Goal: Task Accomplishment & Management: Manage account settings

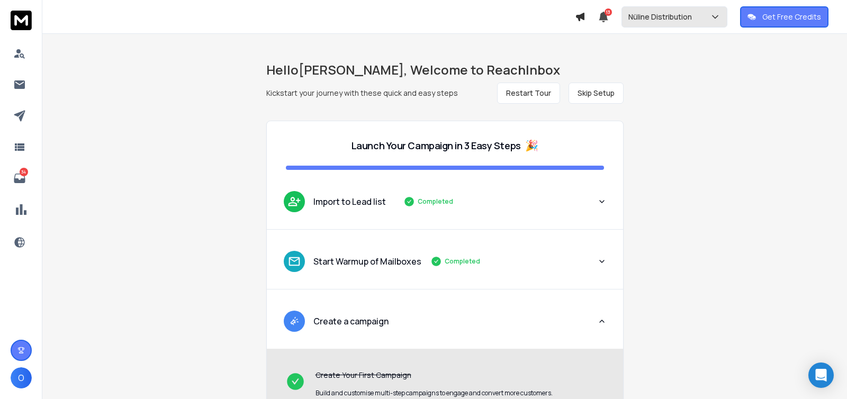
click at [685, 21] on p "Nüline Distribution" at bounding box center [663, 17] width 68 height 11
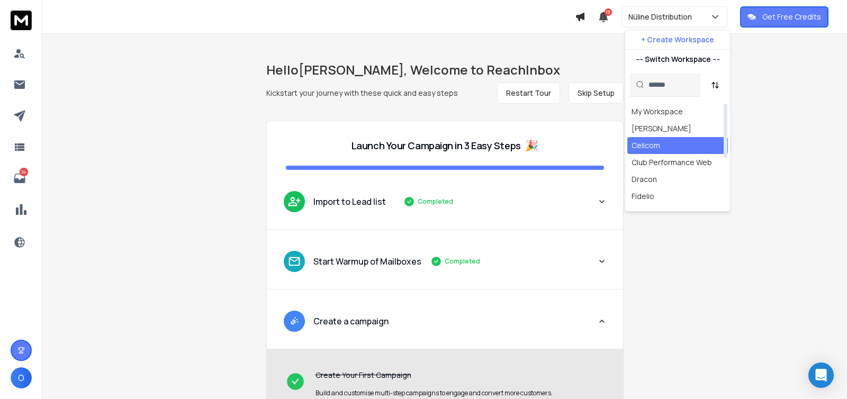
scroll to position [97, 0]
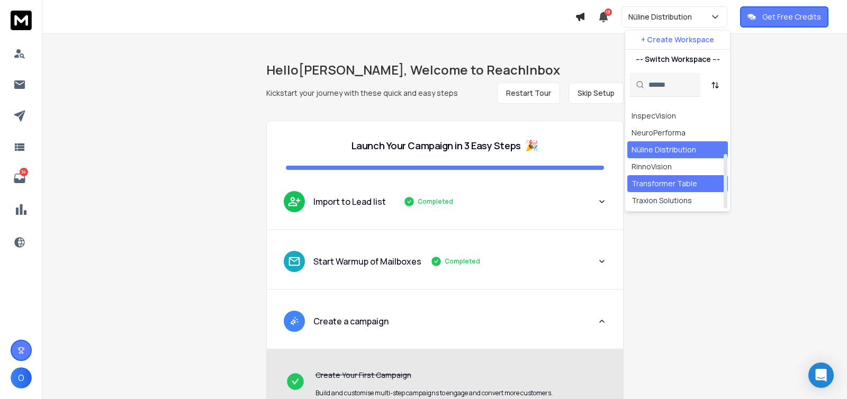
click at [679, 176] on div "Transformer Table" at bounding box center [678, 183] width 101 height 17
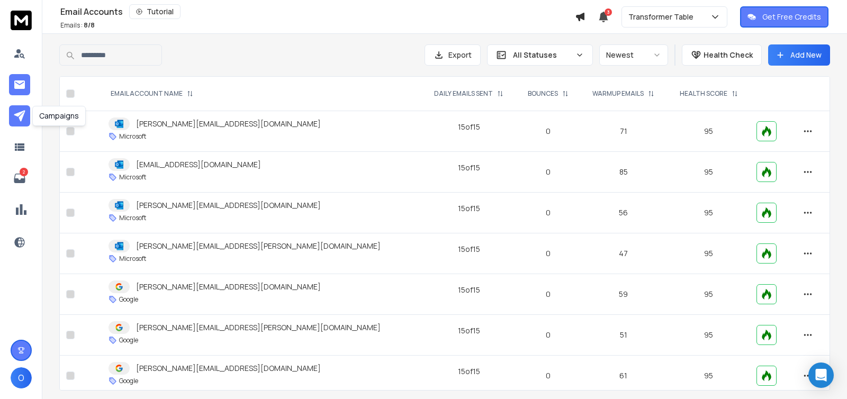
click at [21, 117] on icon at bounding box center [19, 116] width 11 height 11
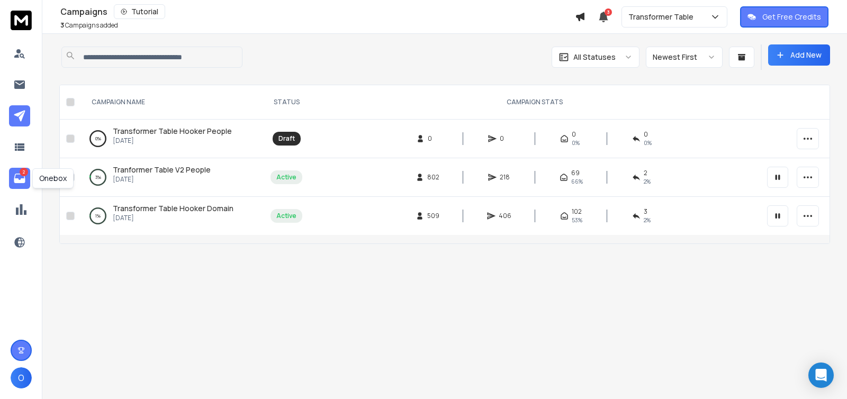
click at [19, 173] on icon at bounding box center [19, 178] width 13 height 13
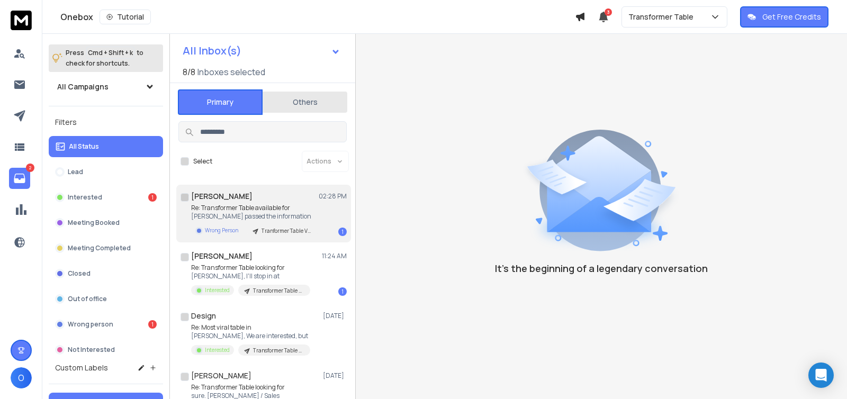
scroll to position [56, 0]
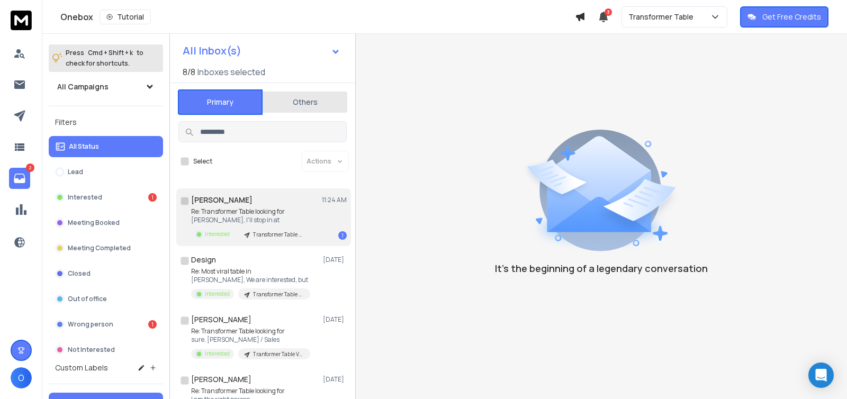
click at [251, 210] on p "Re: Transformer Table looking for" at bounding box center [250, 212] width 119 height 8
click at [260, 210] on p "Re: Transformer Table looking for" at bounding box center [250, 212] width 119 height 8
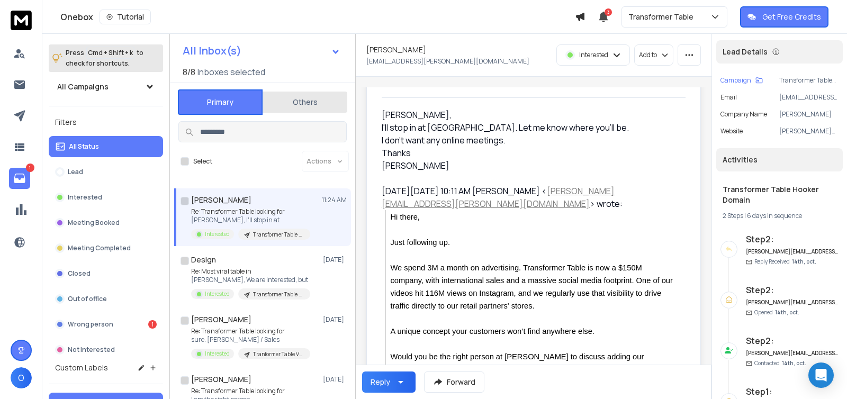
scroll to position [0, 0]
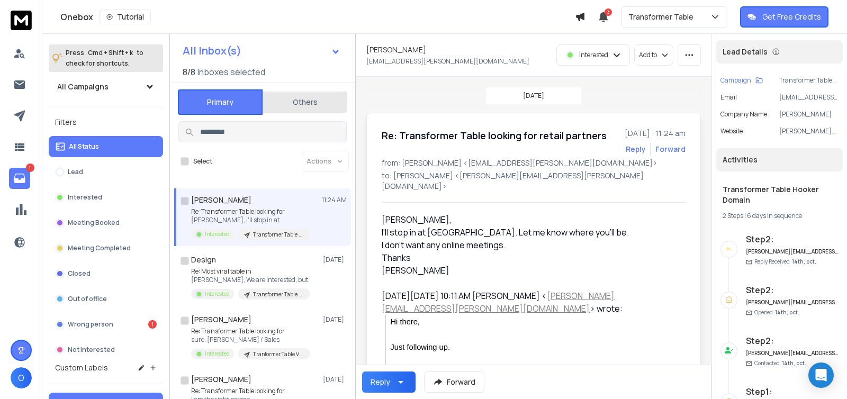
click at [237, 211] on p "Re: Transformer Table looking for" at bounding box center [250, 212] width 119 height 8
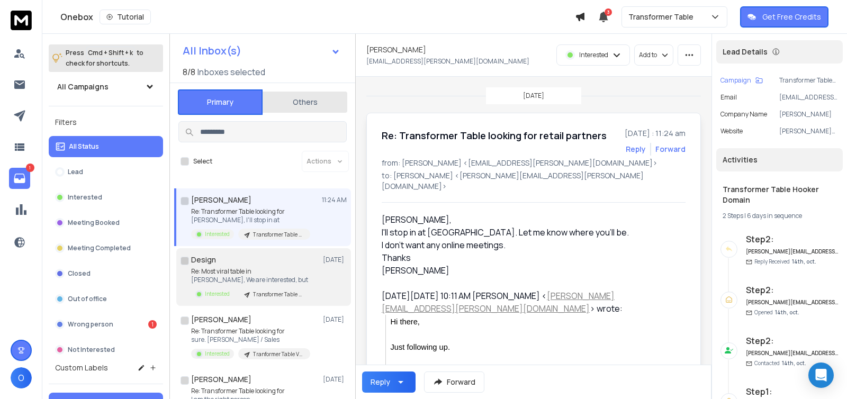
click at [265, 267] on p "Re: Most viral table in" at bounding box center [250, 271] width 119 height 8
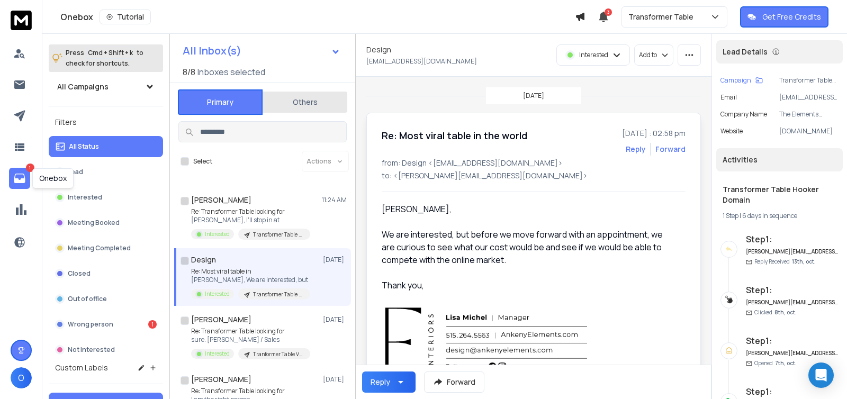
click at [17, 181] on icon at bounding box center [19, 179] width 11 height 10
click at [20, 110] on icon at bounding box center [19, 116] width 13 height 13
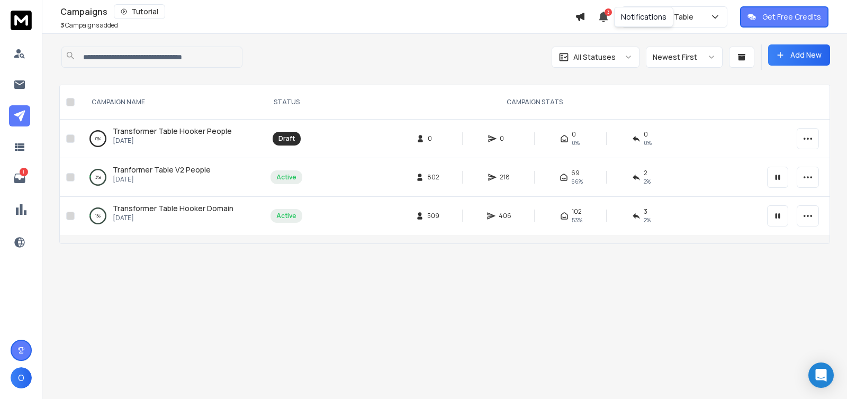
click at [609, 16] on icon at bounding box center [604, 16] width 10 height 11
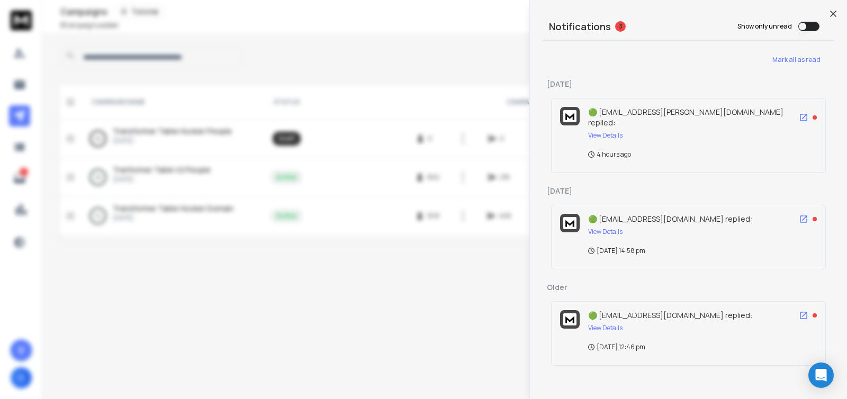
click at [834, 12] on icon "button" at bounding box center [833, 13] width 5 height 5
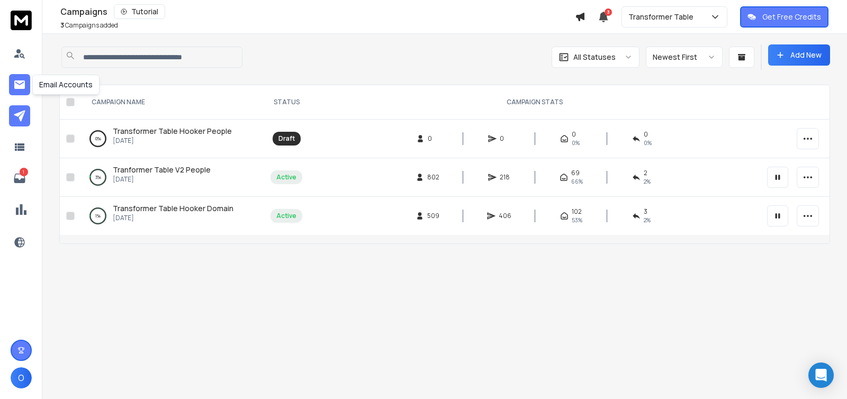
click at [25, 88] on icon at bounding box center [19, 84] width 13 height 13
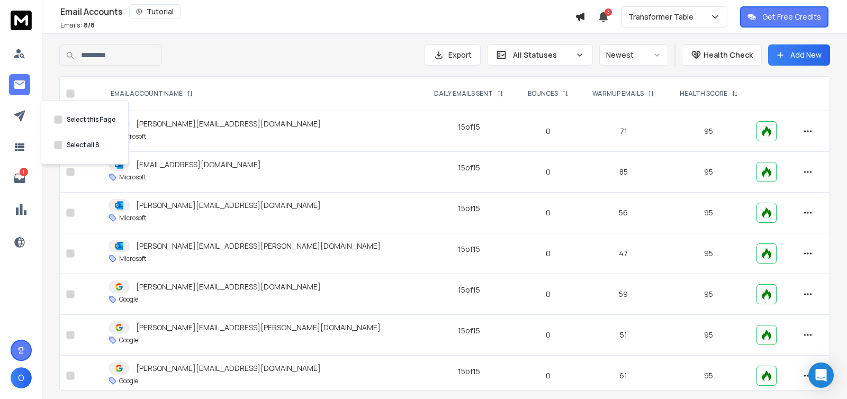
click at [69, 90] on button "Select this Page" at bounding box center [70, 94] width 8 height 8
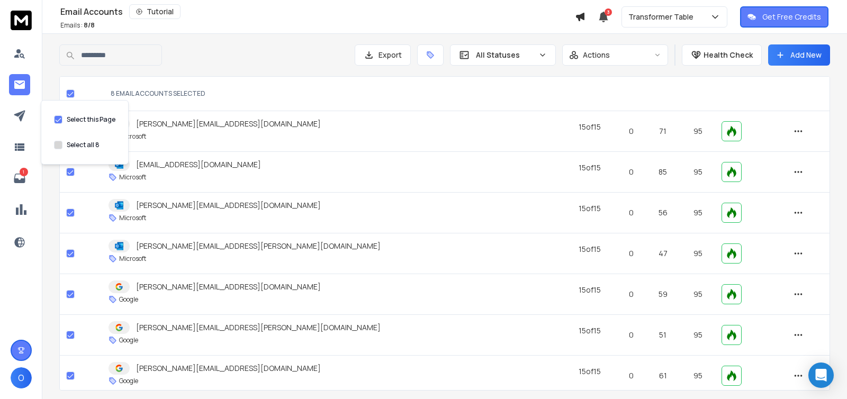
click at [80, 141] on label "Select all 8" at bounding box center [83, 145] width 33 height 8
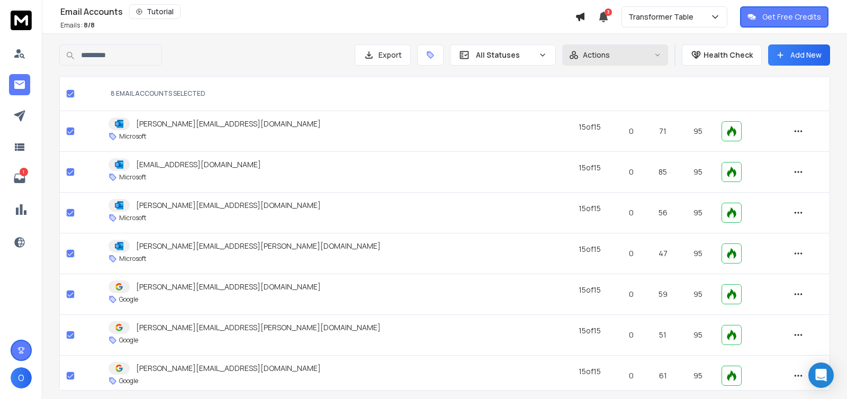
click at [596, 53] on p "Actions" at bounding box center [596, 55] width 27 height 11
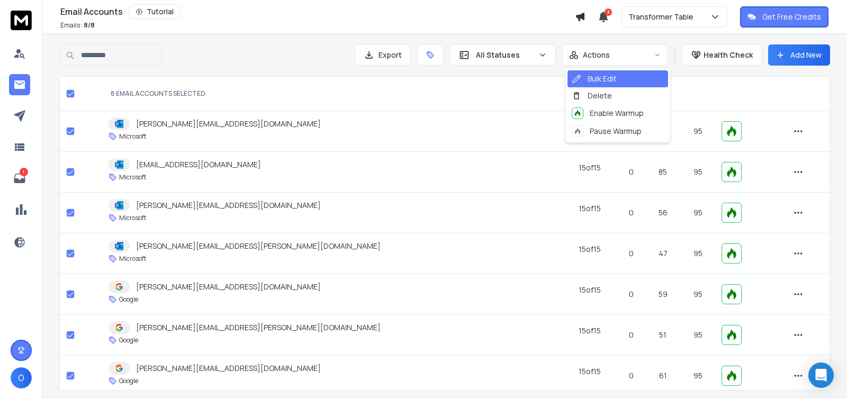
click at [600, 82] on div "Bulk Edit" at bounding box center [594, 79] width 45 height 11
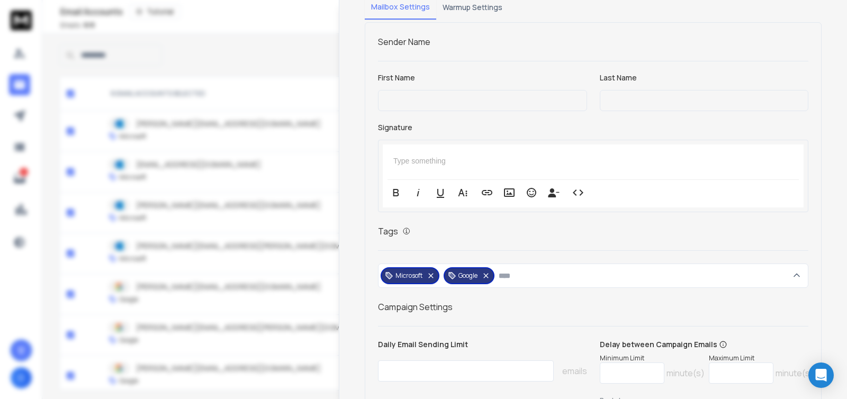
scroll to position [150, 0]
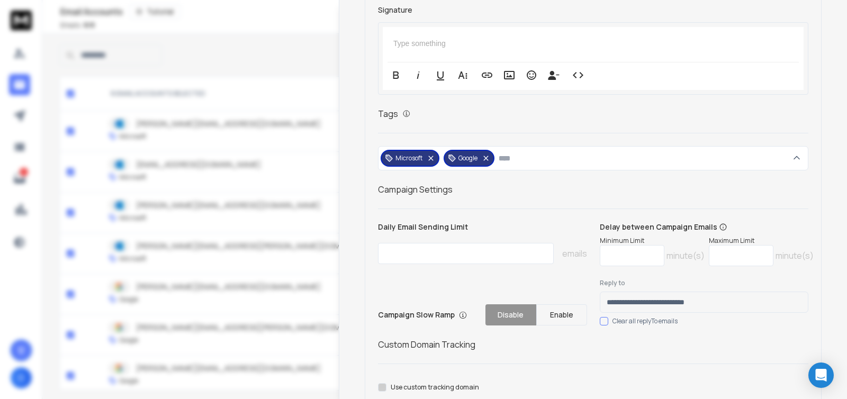
click at [468, 253] on input "number" at bounding box center [466, 253] width 176 height 21
type input "**"
click at [539, 210] on form "First Name Last Name Signature Type something Clear Formatting Font Family Aria…" at bounding box center [593, 195] width 431 height 476
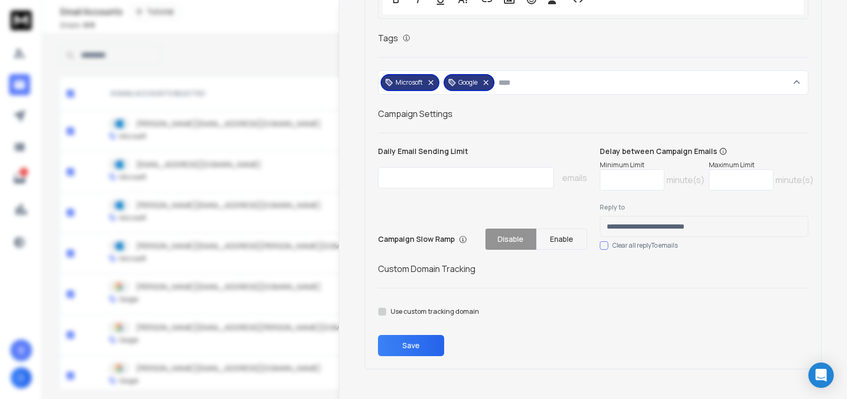
click at [426, 341] on button "Save" at bounding box center [411, 345] width 66 height 21
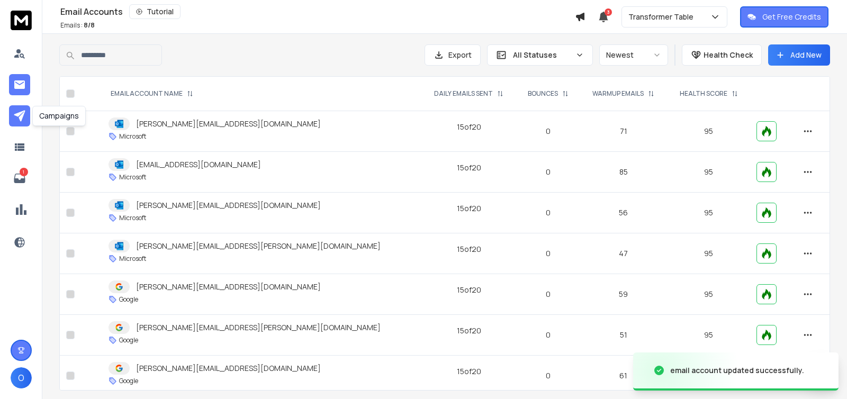
click at [27, 114] on link at bounding box center [19, 115] width 21 height 21
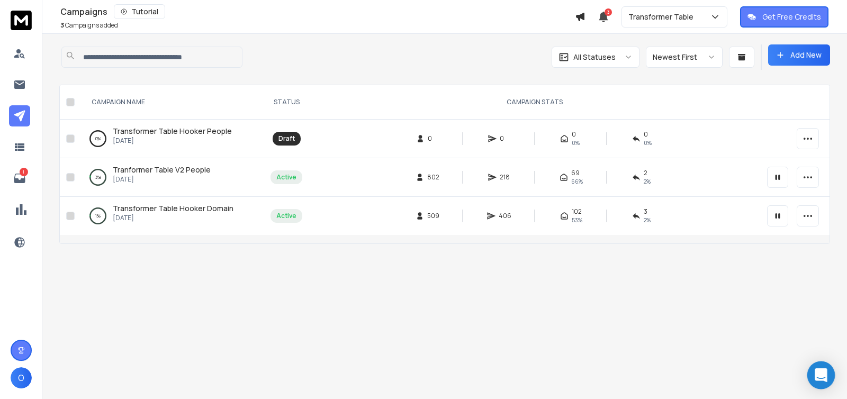
click at [815, 369] on div "Open Intercom Messenger" at bounding box center [822, 376] width 28 height 28
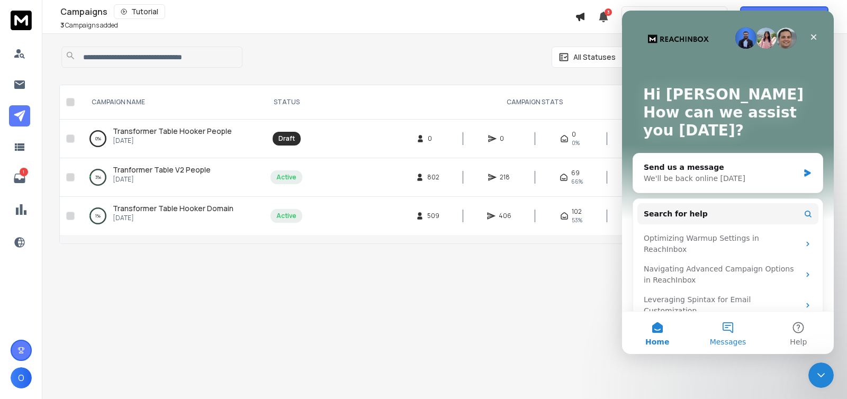
click at [735, 329] on button "Messages" at bounding box center [728, 333] width 70 height 42
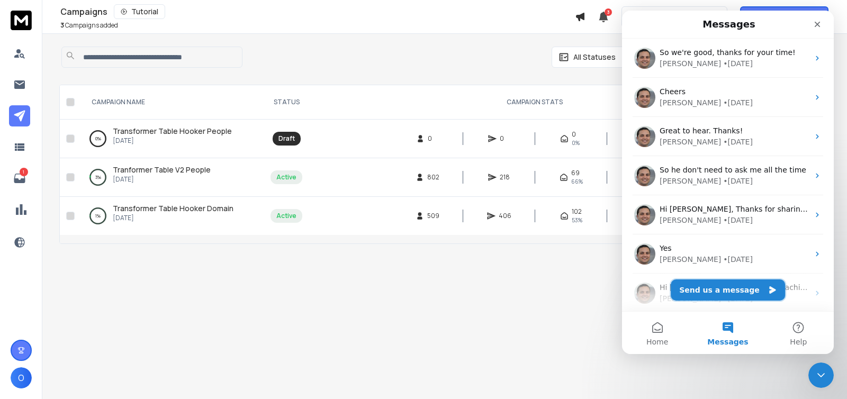
click at [706, 283] on button "Send us a message" at bounding box center [728, 290] width 114 height 21
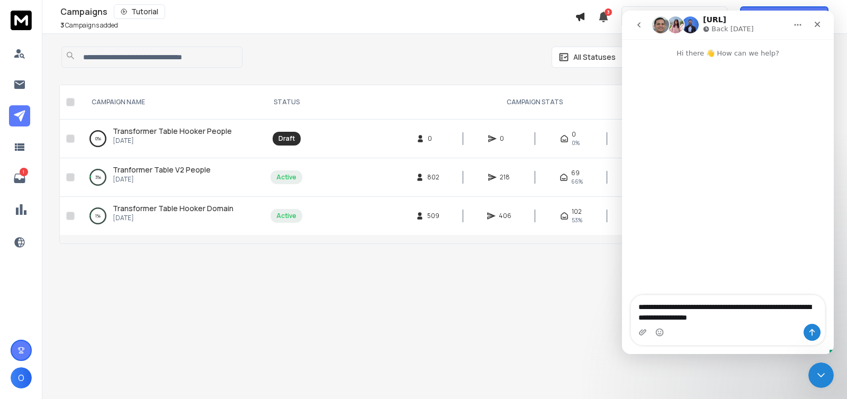
type textarea "**********"
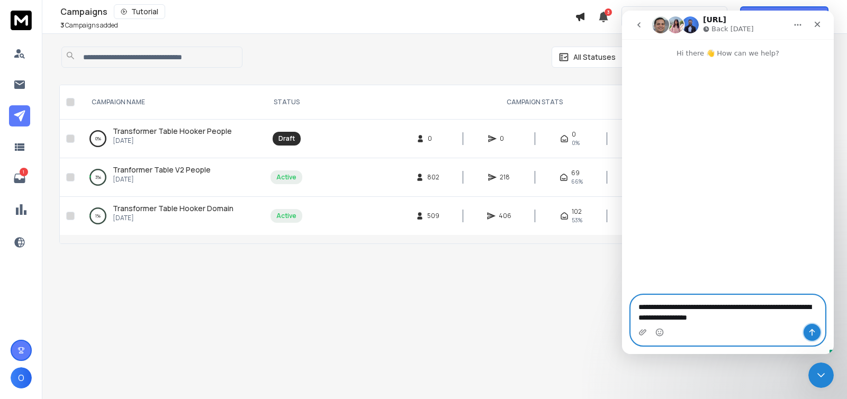
click at [811, 334] on icon "Send a message…" at bounding box center [812, 332] width 8 height 8
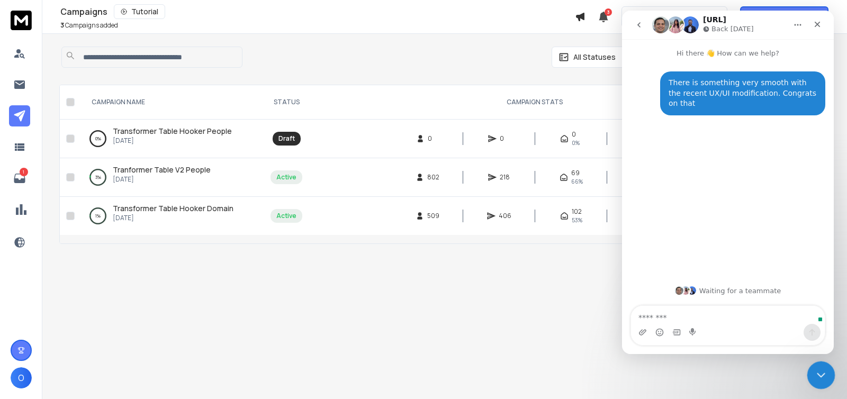
click at [820, 379] on icon "Close Intercom Messenger" at bounding box center [820, 374] width 13 height 13
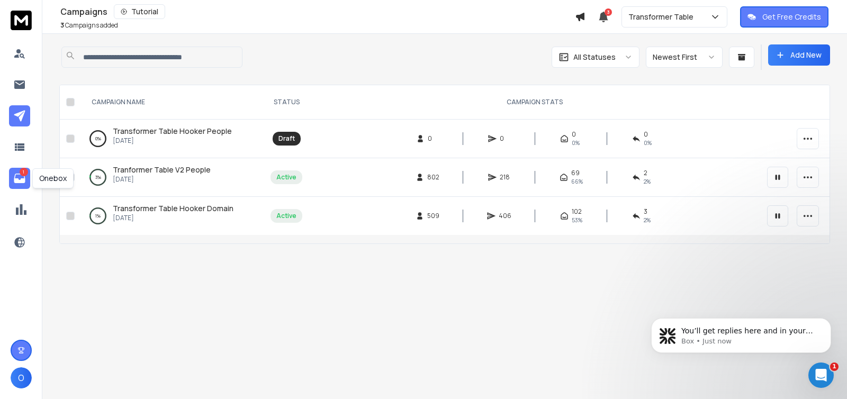
click at [23, 174] on p "1" at bounding box center [24, 172] width 8 height 8
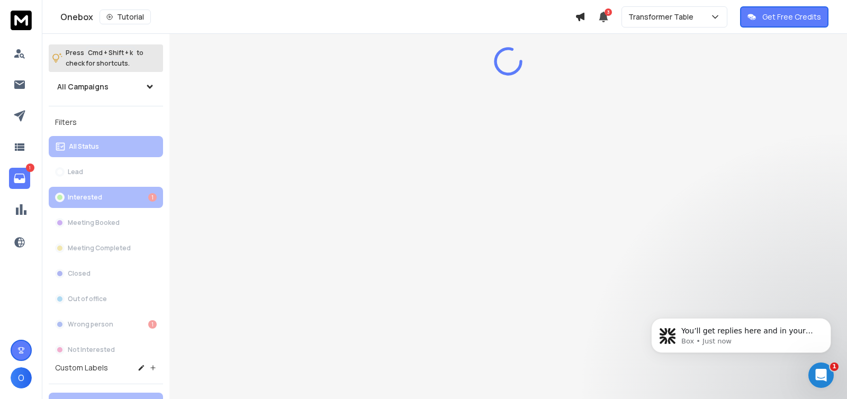
click at [79, 196] on div "All Status Lead Interested 1 Meeting Booked Meeting Completed Closed Out of off…" at bounding box center [106, 248] width 114 height 225
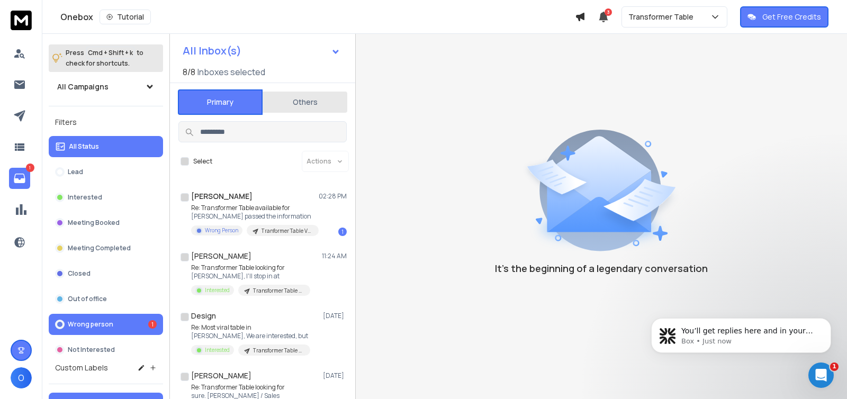
click at [85, 323] on p "Wrong person" at bounding box center [91, 324] width 46 height 8
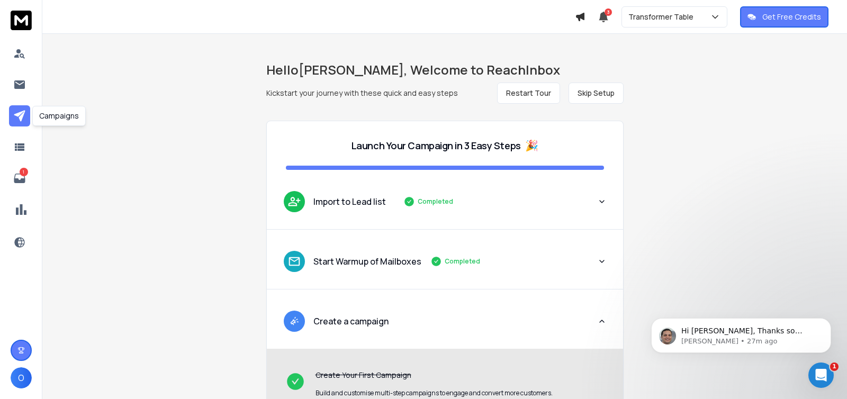
click at [24, 117] on icon at bounding box center [19, 116] width 13 height 13
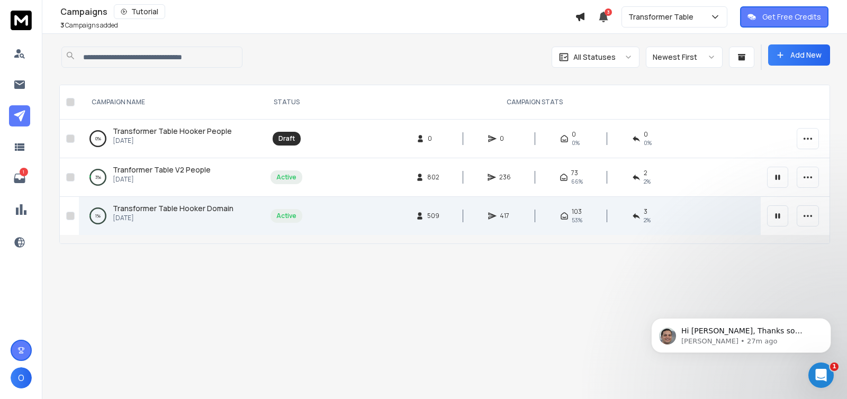
click at [192, 209] on span "Transformer Table Hooker Domain" at bounding box center [173, 208] width 121 height 10
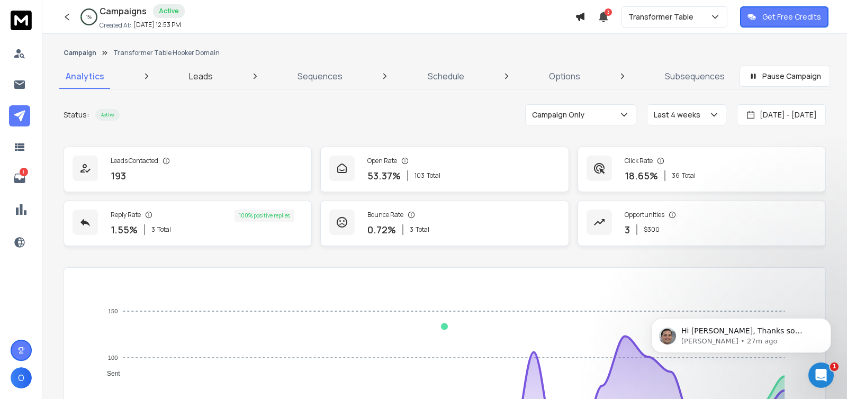
click at [212, 75] on p "Leads" at bounding box center [201, 76] width 24 height 13
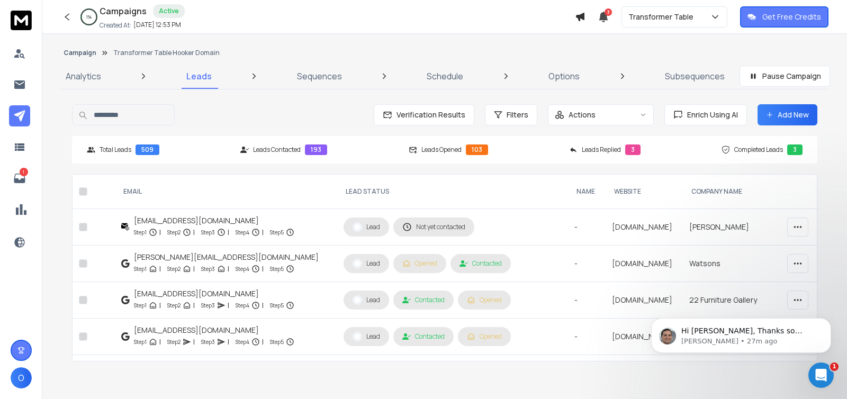
click at [789, 118] on button "Add New" at bounding box center [788, 114] width 60 height 21
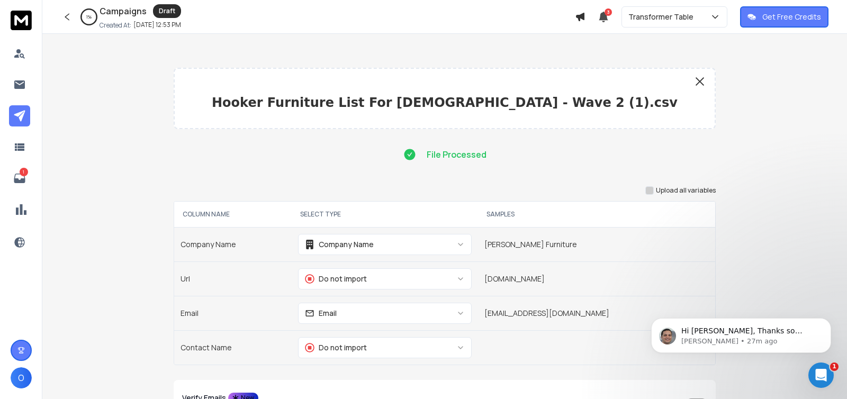
scroll to position [111, 0]
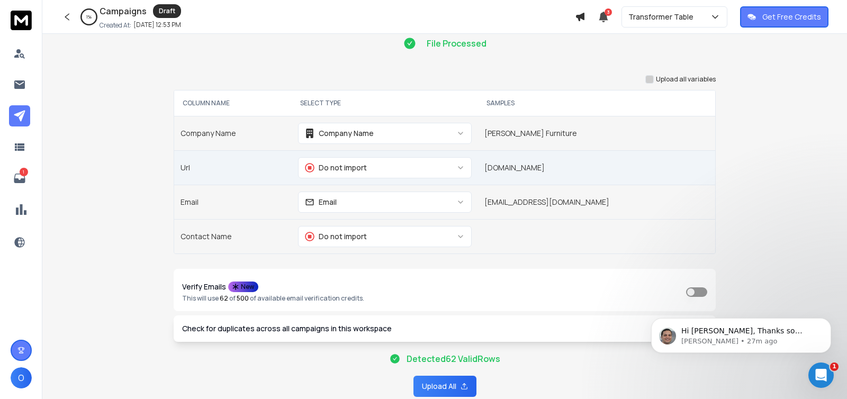
click at [374, 167] on button "Do not import" at bounding box center [385, 167] width 174 height 21
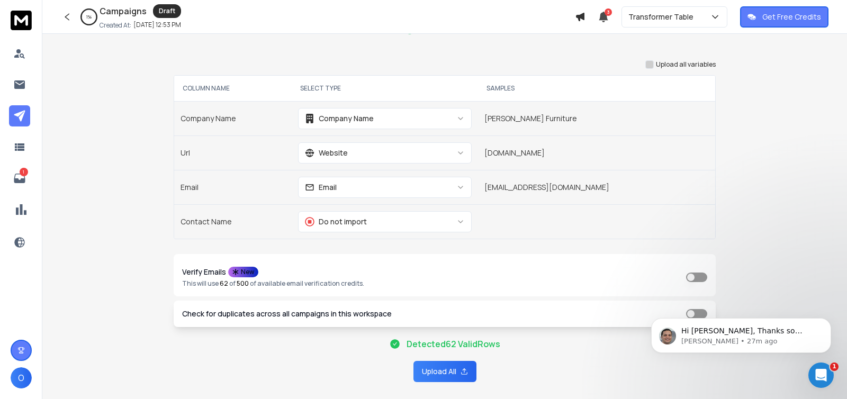
click at [449, 374] on button "Upload All" at bounding box center [445, 371] width 63 height 21
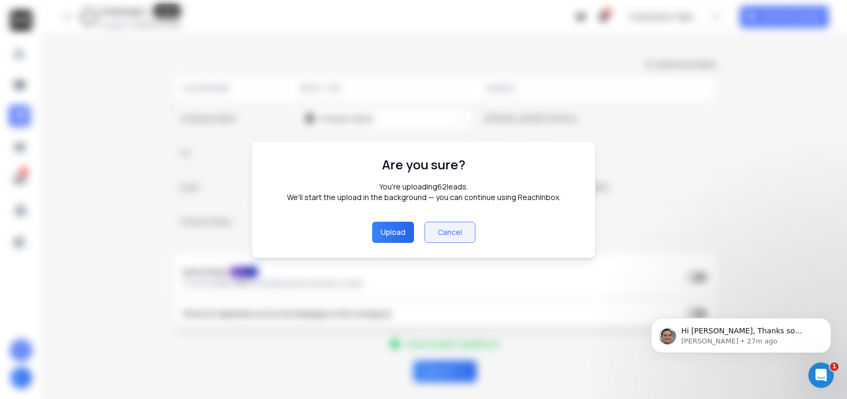
click at [398, 229] on button "Upload" at bounding box center [393, 232] width 42 height 21
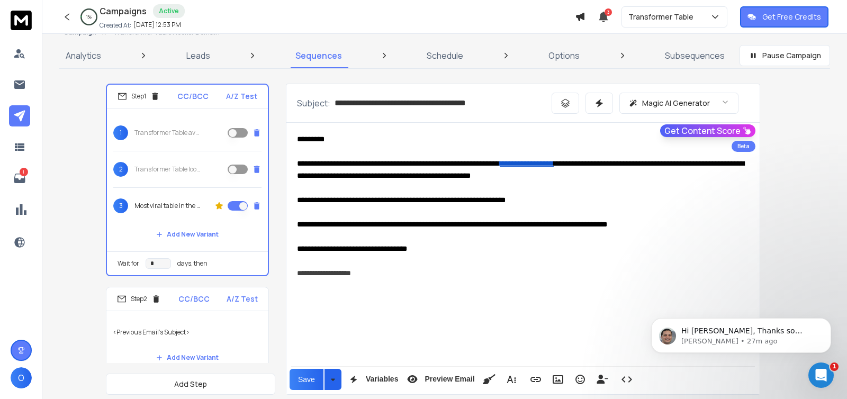
scroll to position [31, 0]
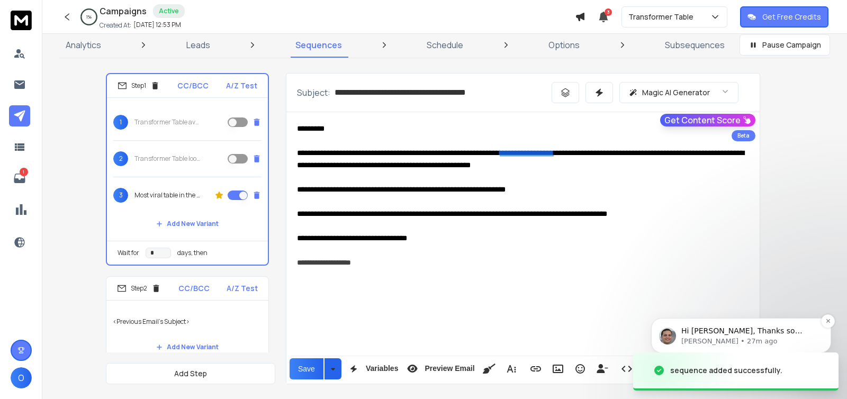
click at [699, 338] on p "Raj • 27m ago" at bounding box center [750, 342] width 137 height 10
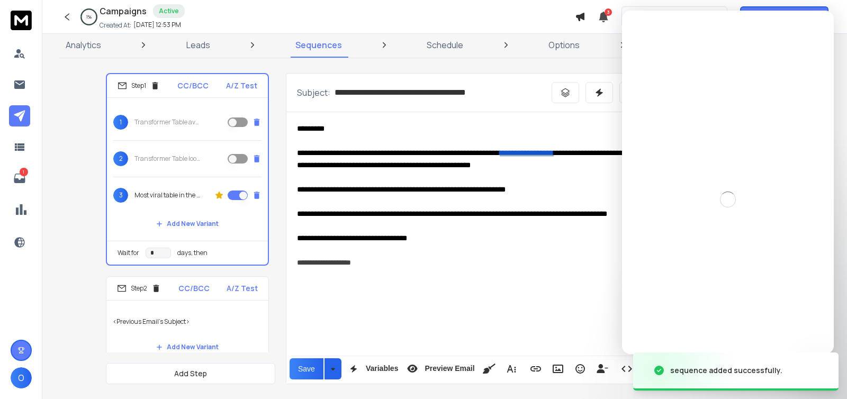
scroll to position [0, 0]
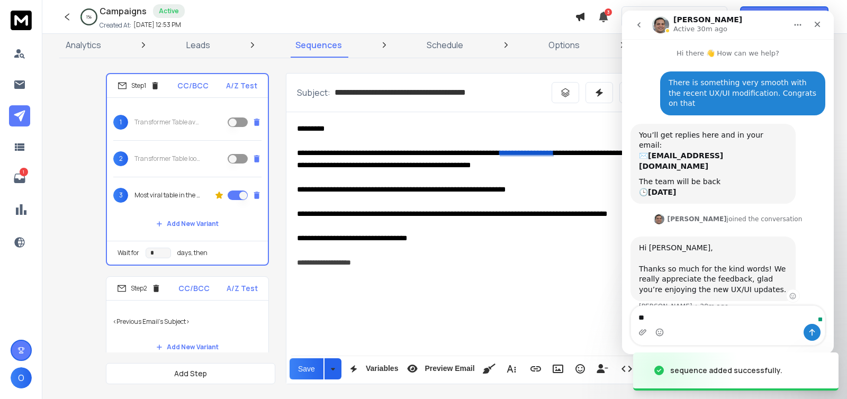
type textarea "*"
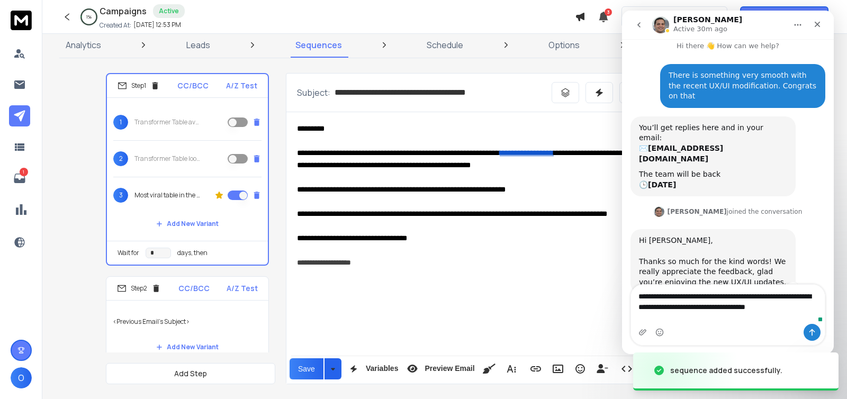
scroll to position [18, 0]
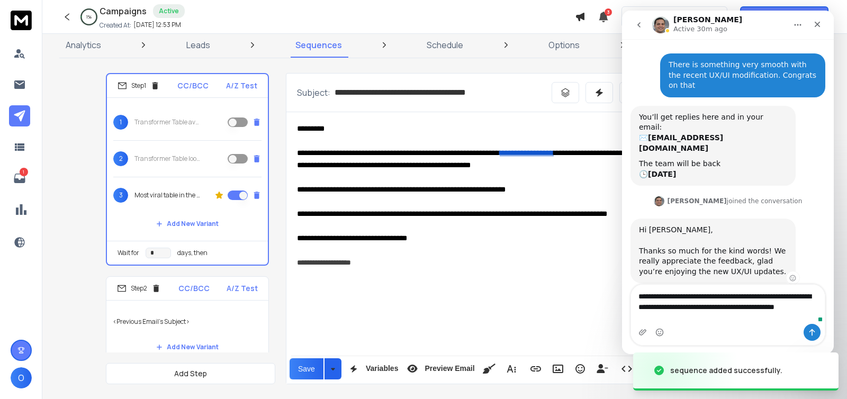
type textarea "**********"
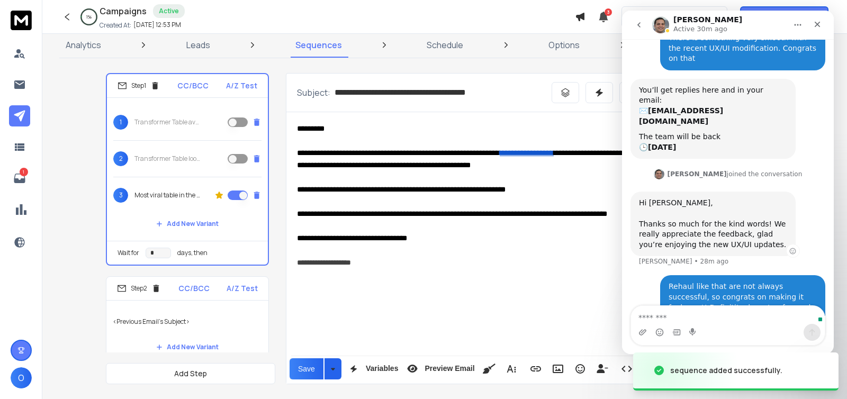
scroll to position [49, 0]
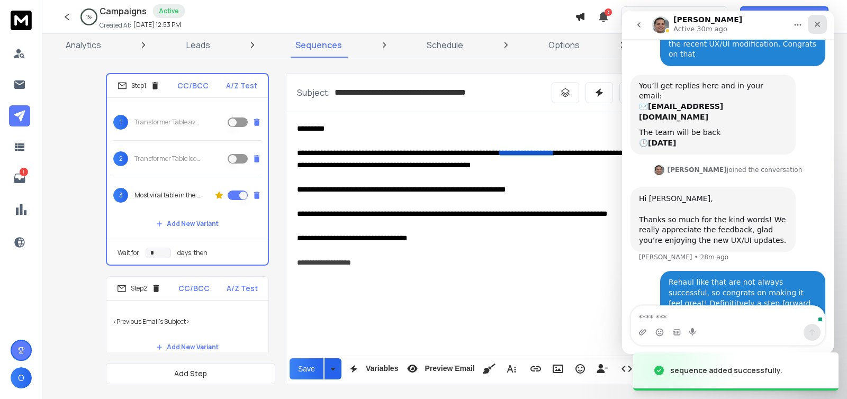
click at [821, 26] on icon "Close" at bounding box center [818, 24] width 8 height 8
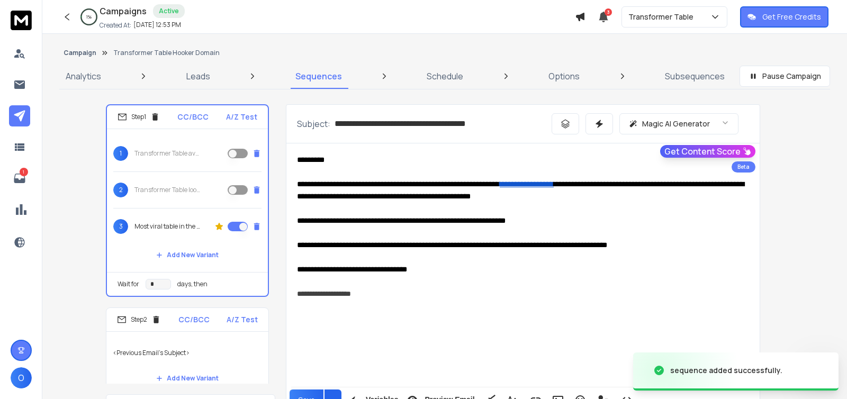
scroll to position [28, 0]
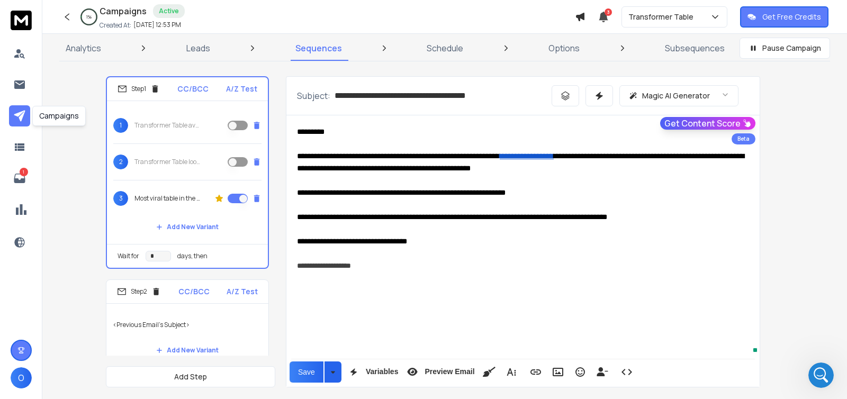
click at [15, 116] on icon at bounding box center [19, 116] width 13 height 13
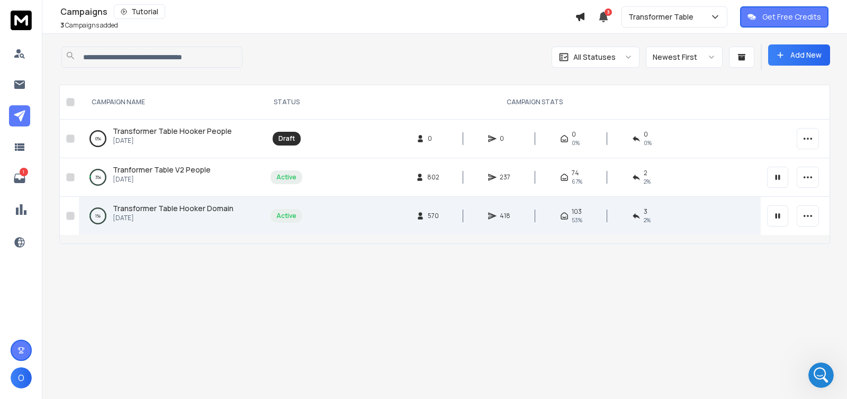
click at [186, 206] on span "Transformer Table Hooker Domain" at bounding box center [173, 208] width 121 height 10
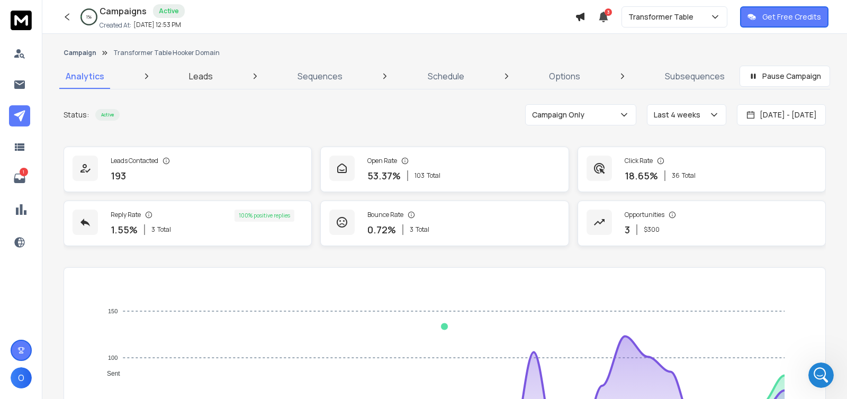
click at [206, 79] on p "Leads" at bounding box center [201, 76] width 24 height 13
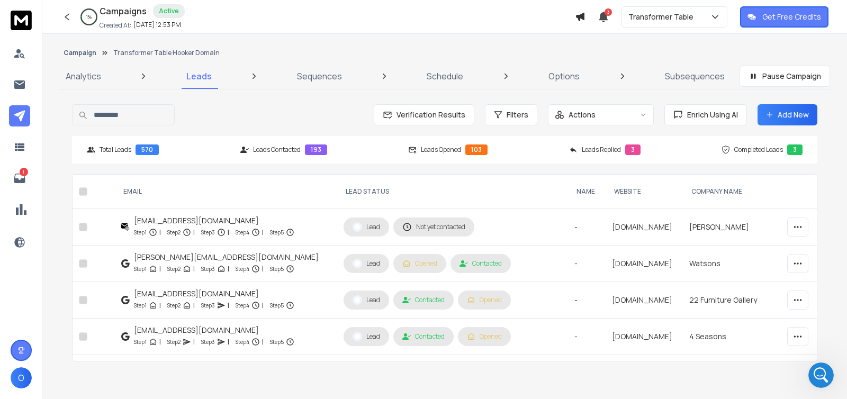
click at [131, 151] on p "Total Leads" at bounding box center [116, 150] width 32 height 8
click at [727, 118] on span "Enrich Using AI" at bounding box center [710, 115] width 55 height 11
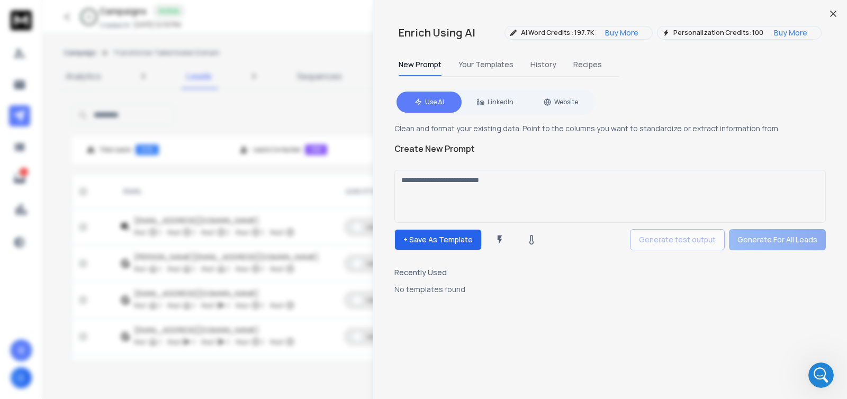
click at [829, 14] on icon "button" at bounding box center [833, 13] width 11 height 11
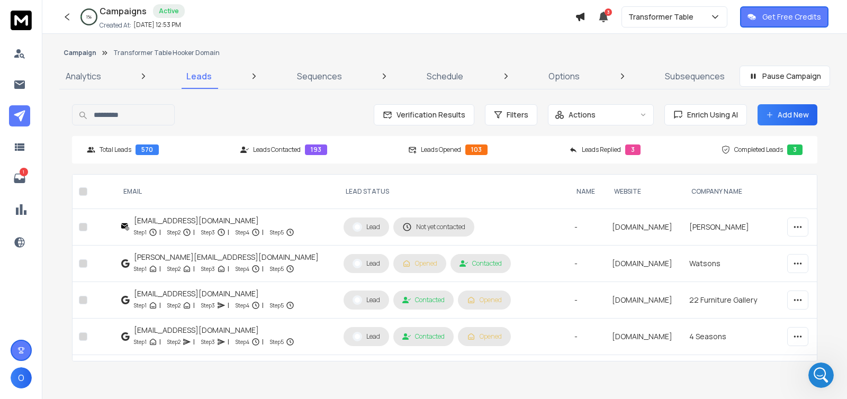
scroll to position [46, 0]
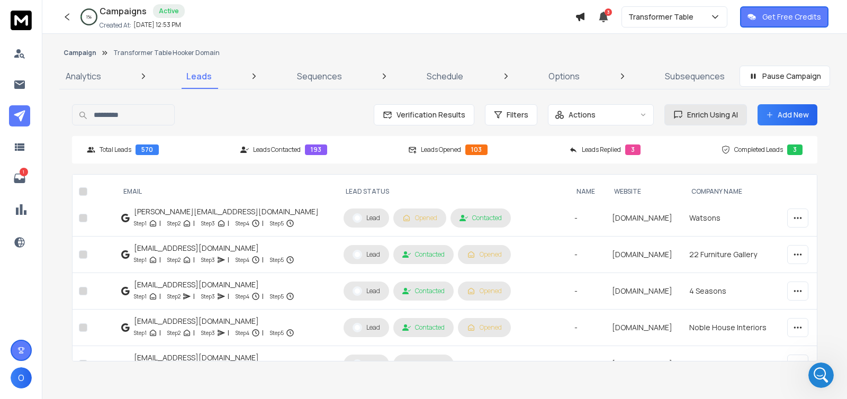
click at [722, 123] on button "Enrich Using AI" at bounding box center [706, 114] width 83 height 21
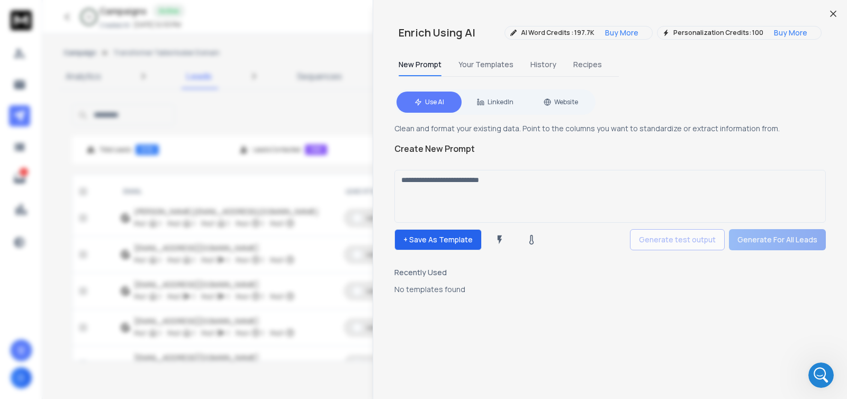
click at [832, 12] on icon "button" at bounding box center [833, 13] width 5 height 5
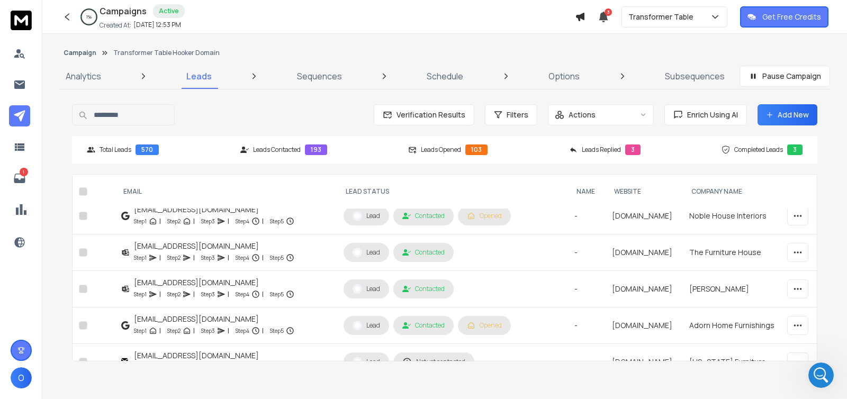
scroll to position [0, 0]
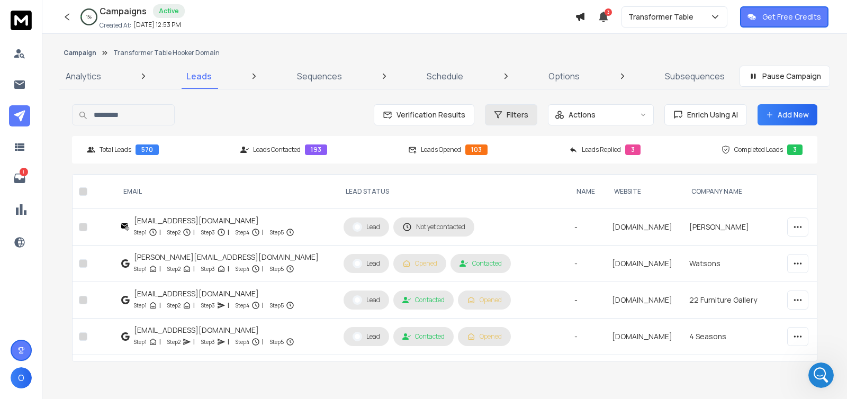
click at [498, 112] on icon "button" at bounding box center [498, 115] width 8 height 8
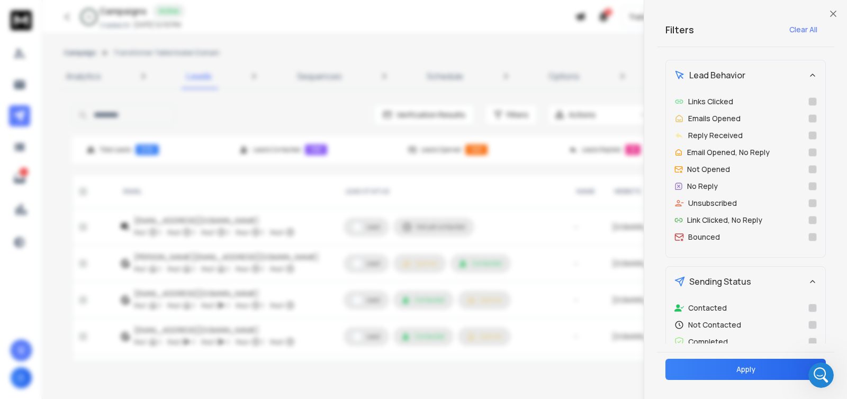
scroll to position [74, 0]
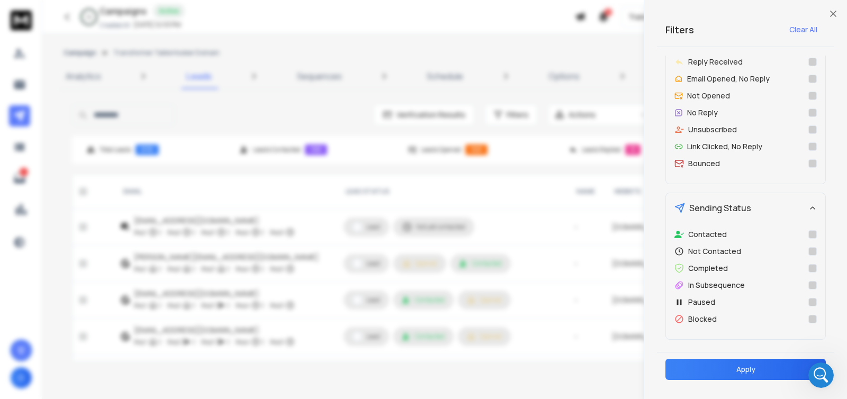
click at [722, 256] on p "Not Contacted" at bounding box center [715, 251] width 53 height 11
click at [809, 256] on button "Not Contacted" at bounding box center [813, 251] width 8 height 8
click at [745, 366] on button "Apply" at bounding box center [746, 369] width 160 height 21
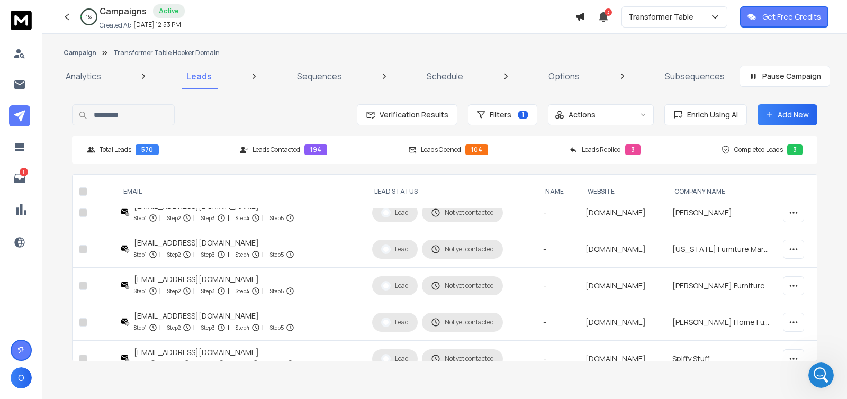
scroll to position [0, 0]
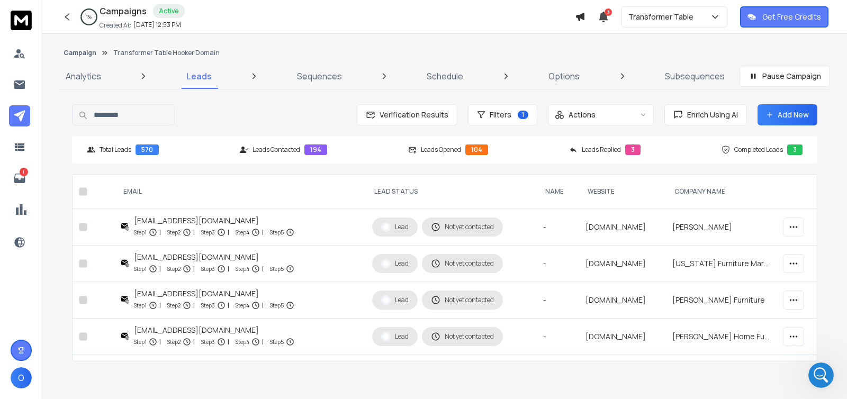
click at [776, 113] on button "Add New" at bounding box center [788, 114] width 60 height 21
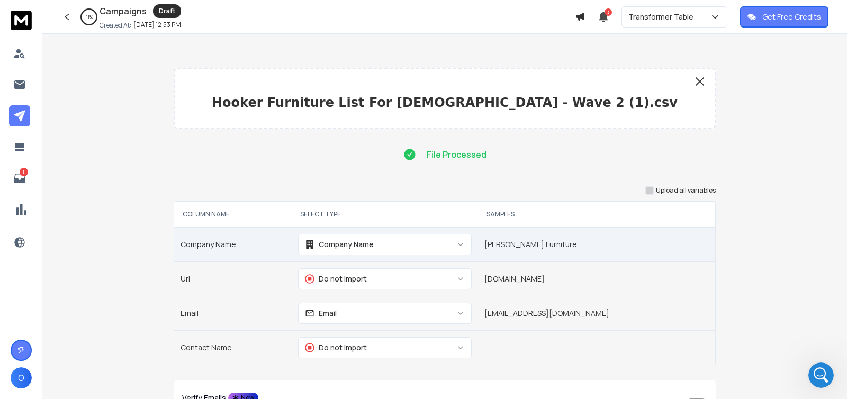
scroll to position [106, 0]
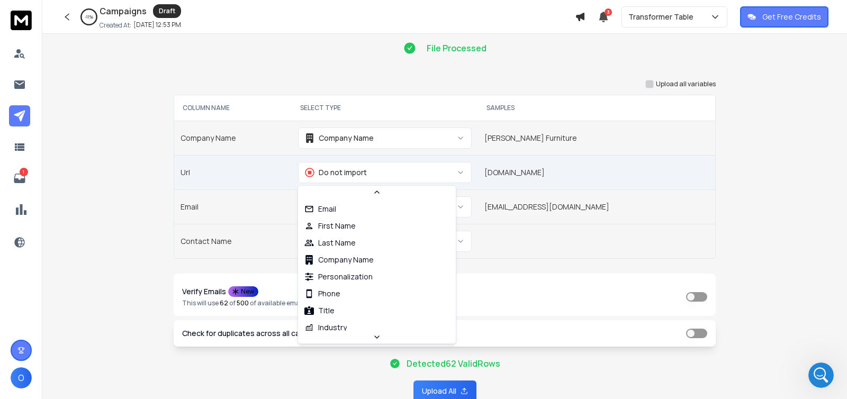
click at [355, 174] on div "Do not import" at bounding box center [336, 172] width 62 height 11
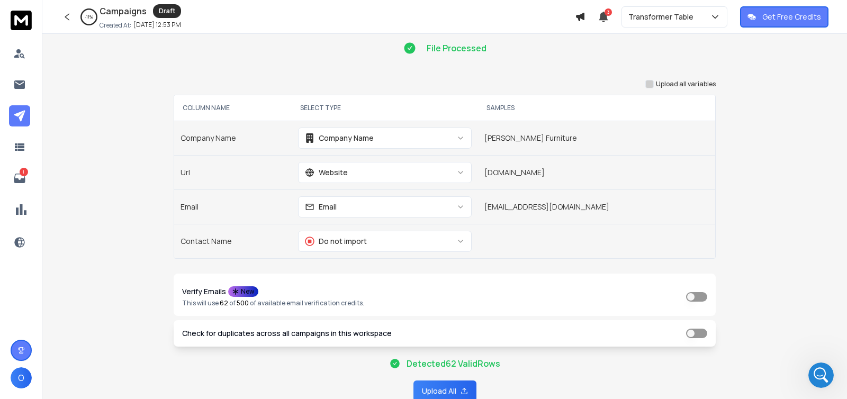
click at [699, 330] on button "Check for duplicates across all campaigns in this workspace" at bounding box center [696, 334] width 21 height 10
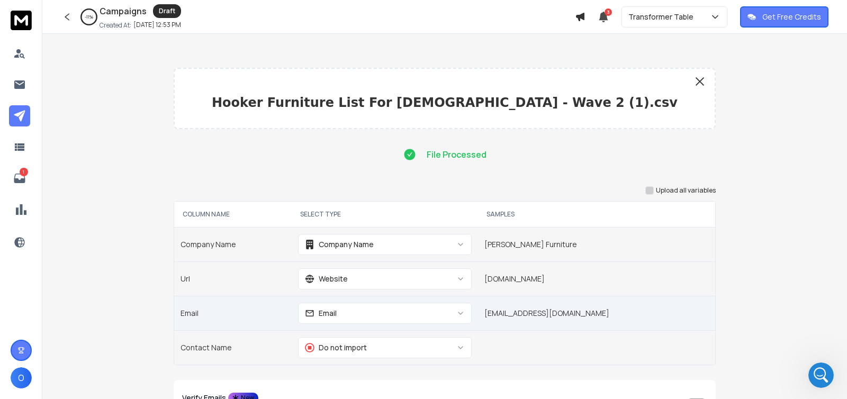
scroll to position [126, 0]
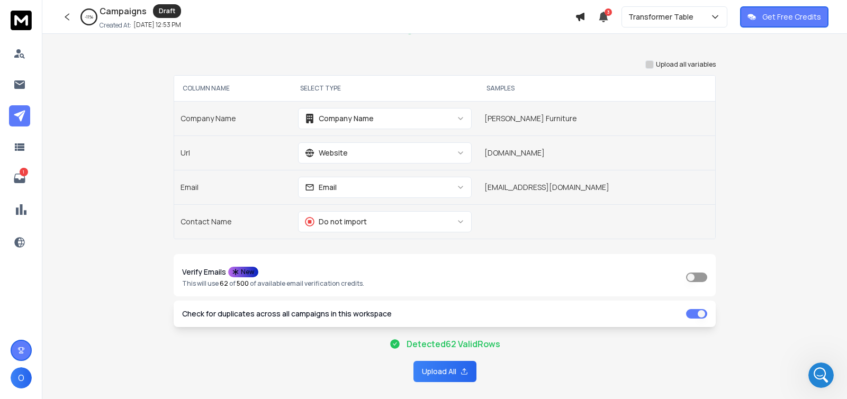
click at [442, 371] on button "Upload All" at bounding box center [445, 371] width 63 height 21
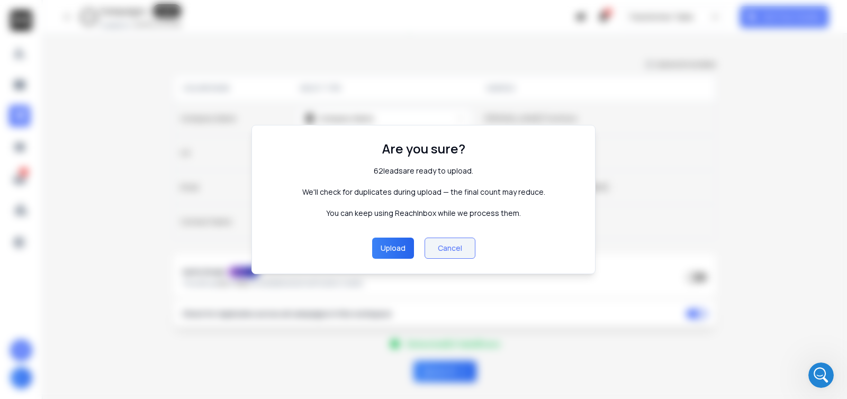
click at [388, 251] on button "Upload" at bounding box center [393, 248] width 42 height 21
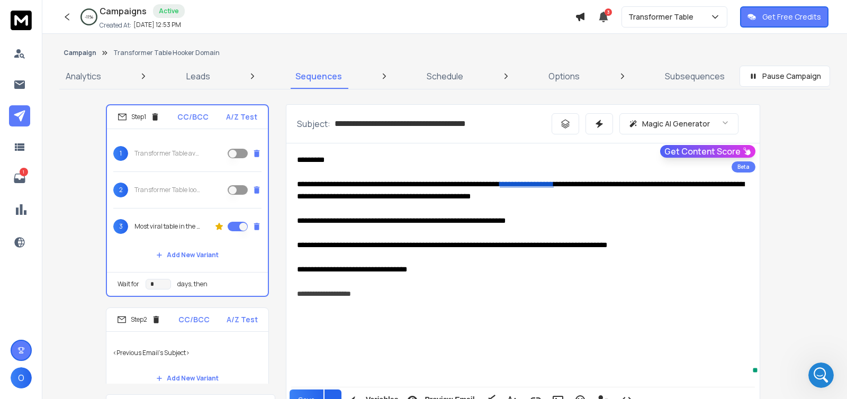
scroll to position [31, 0]
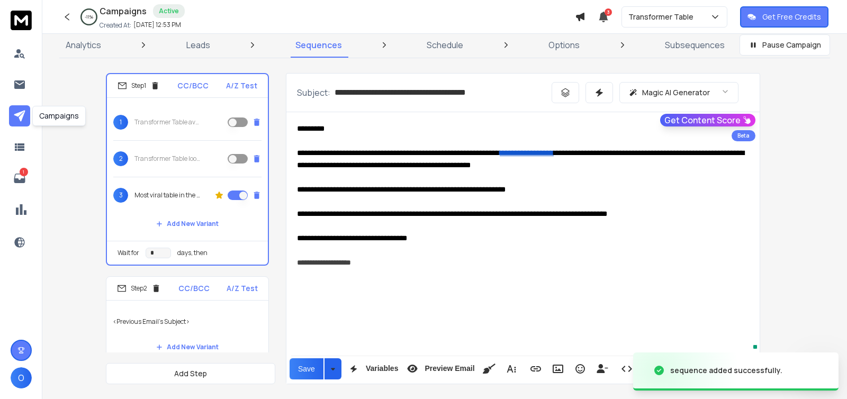
click at [24, 112] on icon at bounding box center [19, 116] width 11 height 11
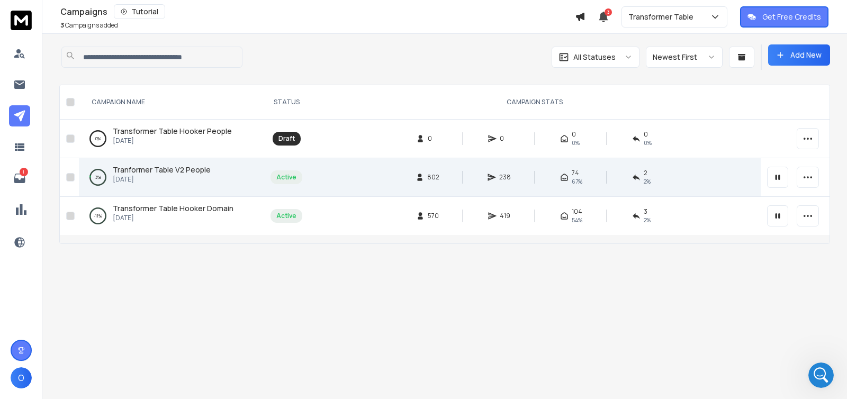
click at [184, 171] on span "Tranformer Table V2 People" at bounding box center [162, 170] width 98 height 10
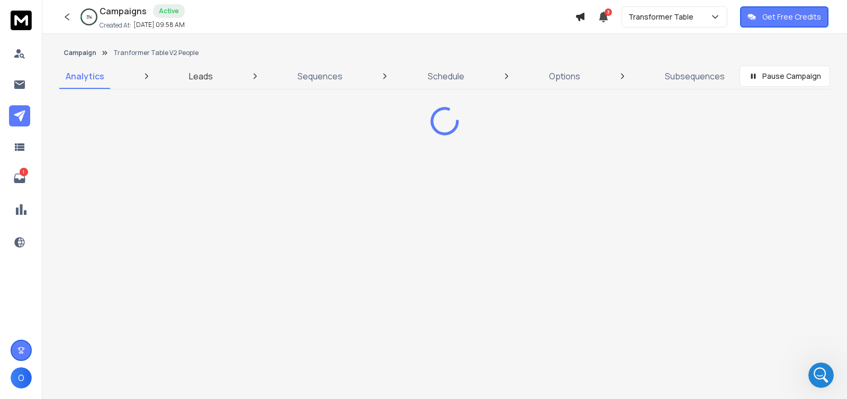
click at [197, 76] on p "Leads" at bounding box center [201, 76] width 24 height 13
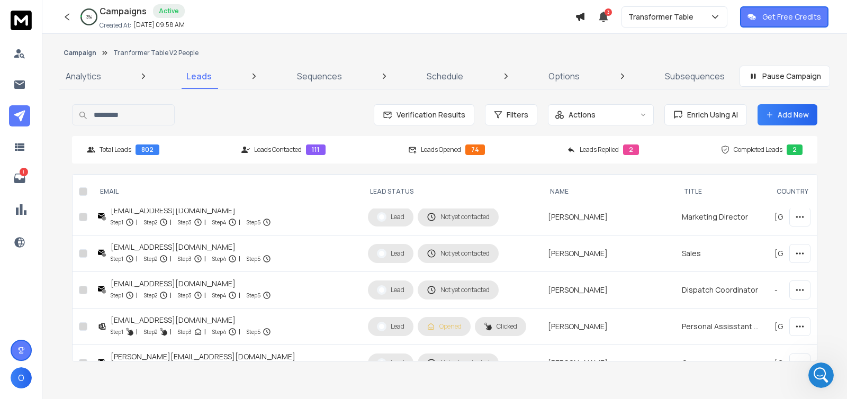
scroll to position [8, 0]
click at [542, 191] on th "NAME" at bounding box center [609, 192] width 134 height 34
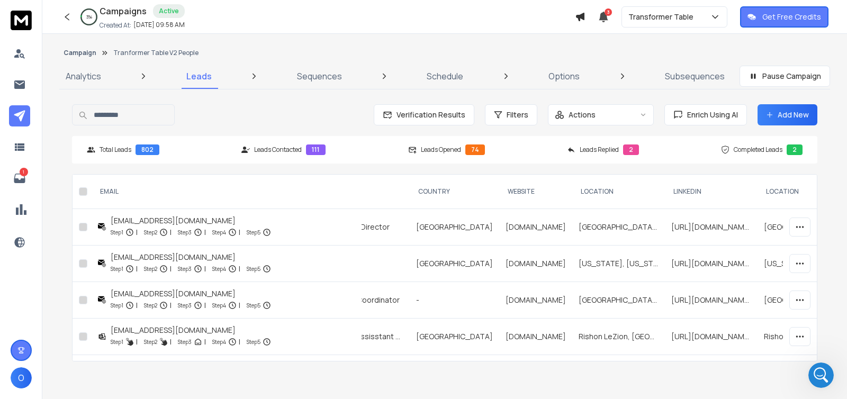
scroll to position [0, 439]
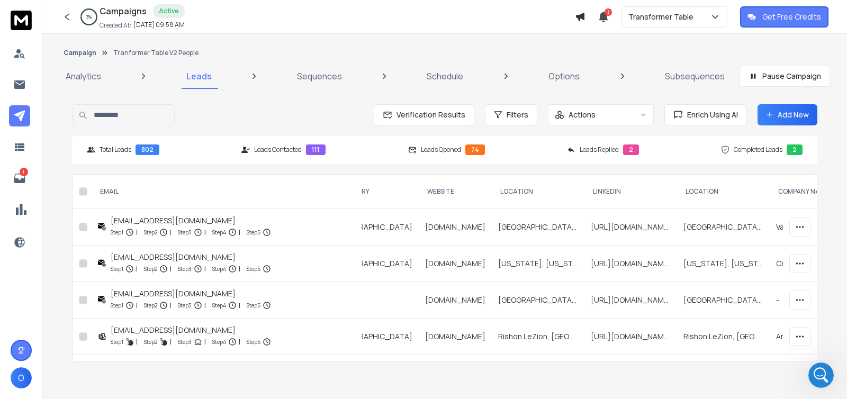
click at [802, 232] on icon "button" at bounding box center [801, 227] width 10 height 10
click at [827, 377] on div "Open Intercom Messenger" at bounding box center [819, 373] width 35 height 35
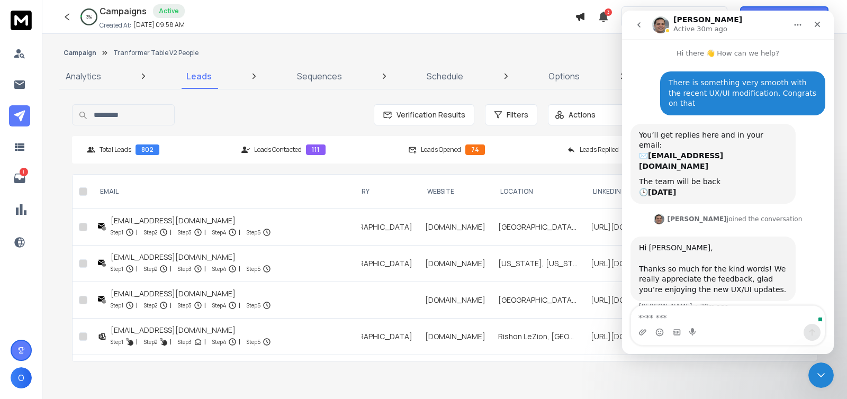
scroll to position [49, 0]
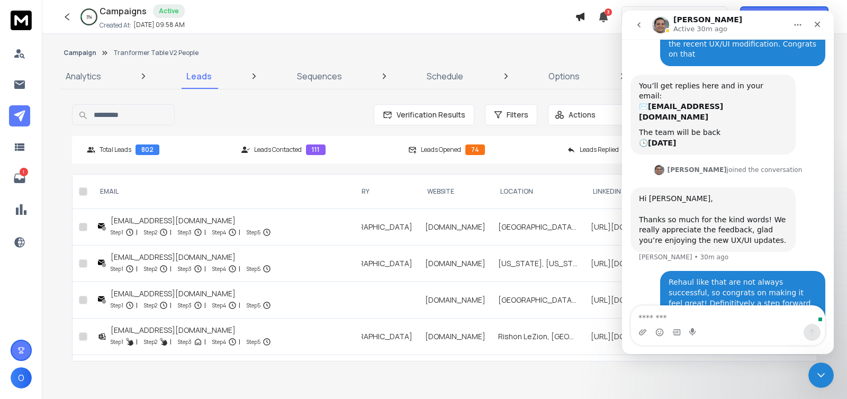
click at [709, 319] on textarea "Message…" at bounding box center [728, 315] width 194 height 18
type textarea "*"
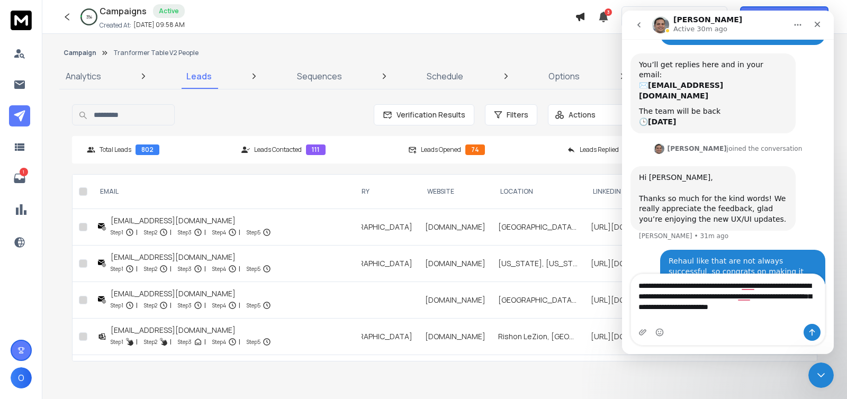
scroll to position [81, 0]
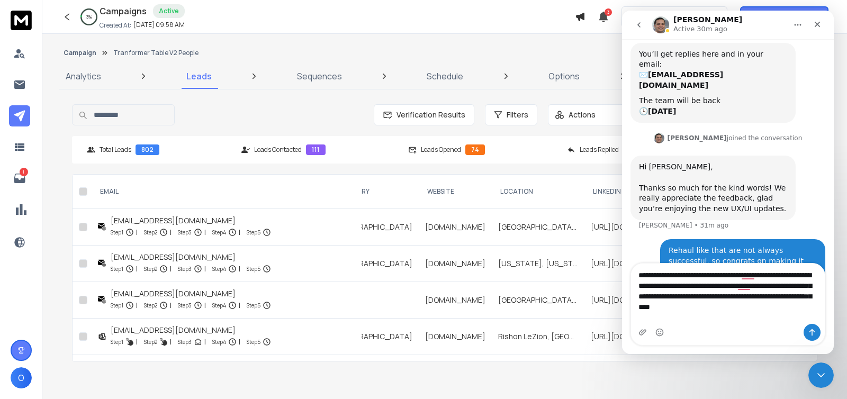
type textarea "**********"
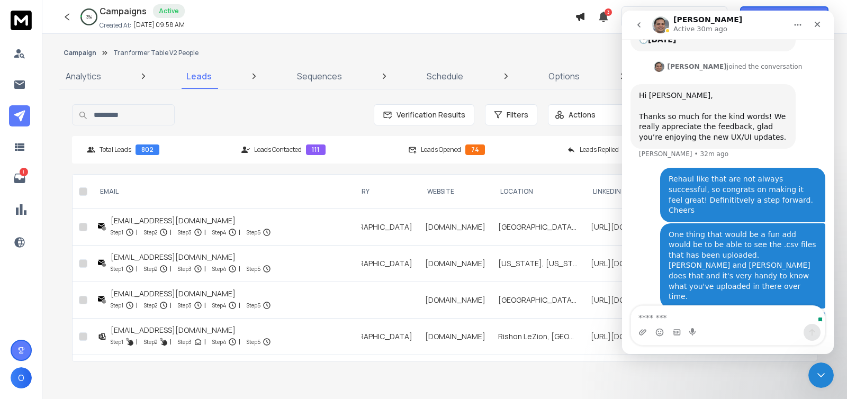
scroll to position [182, 0]
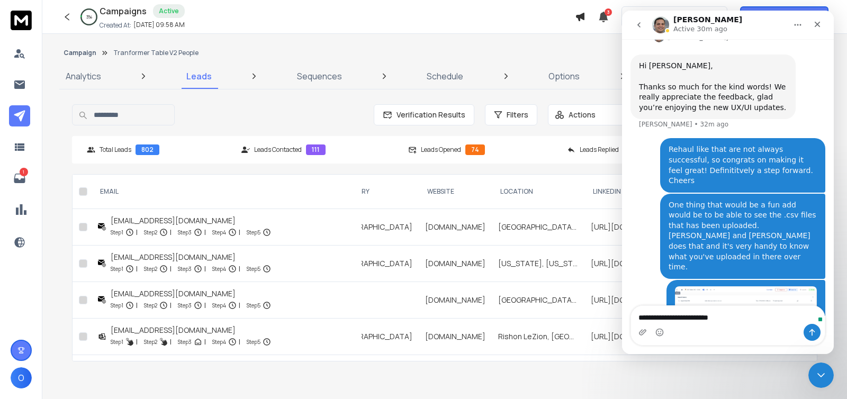
type textarea "**********"
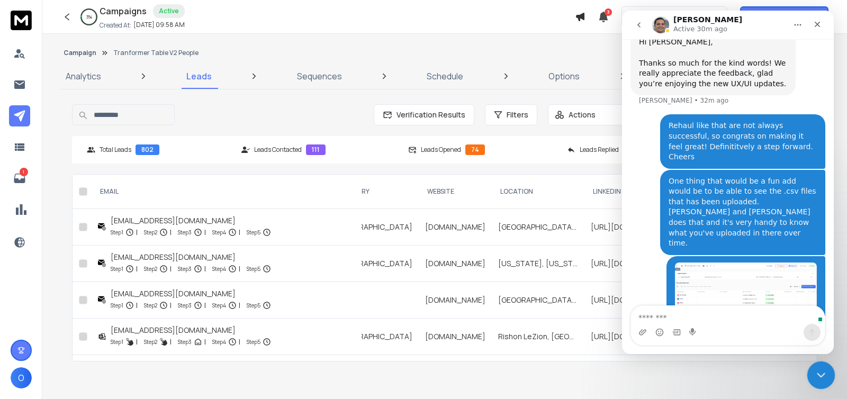
drag, startPoint x: 823, startPoint y: 376, endPoint x: 816, endPoint y: 362, distance: 15.6
click at [824, 376] on icon "Close Intercom Messenger" at bounding box center [820, 374] width 13 height 13
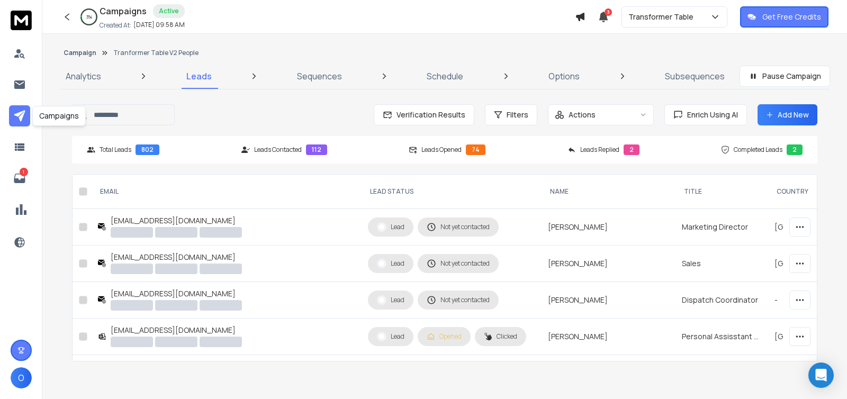
click at [20, 115] on icon at bounding box center [19, 116] width 13 height 13
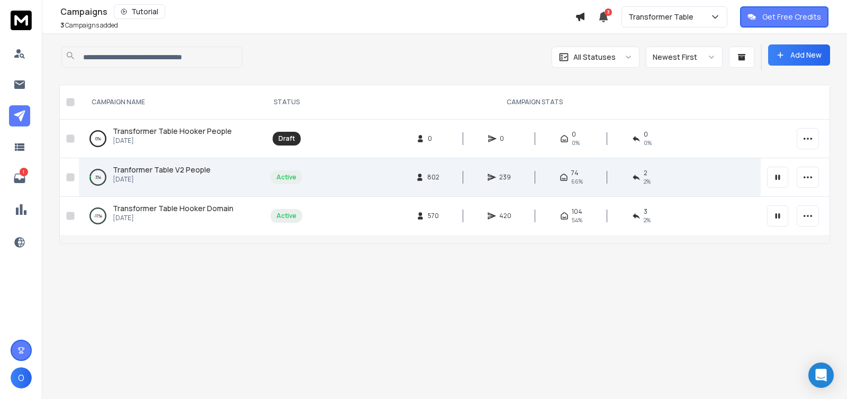
click at [180, 175] on p "[DATE]" at bounding box center [162, 179] width 98 height 8
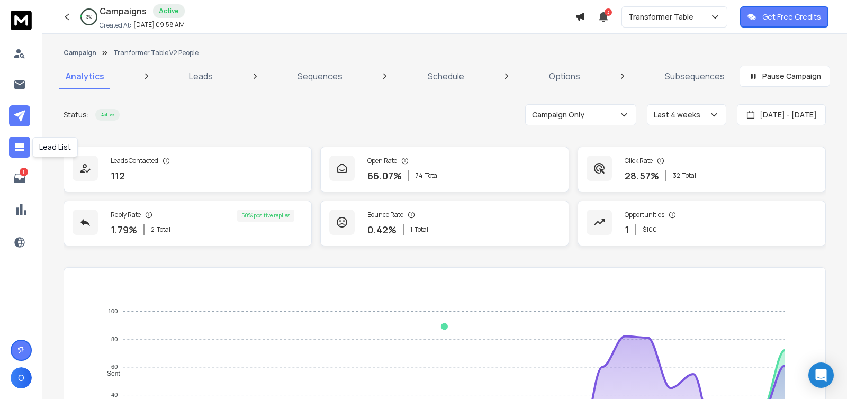
click at [19, 143] on icon at bounding box center [19, 147] width 13 height 13
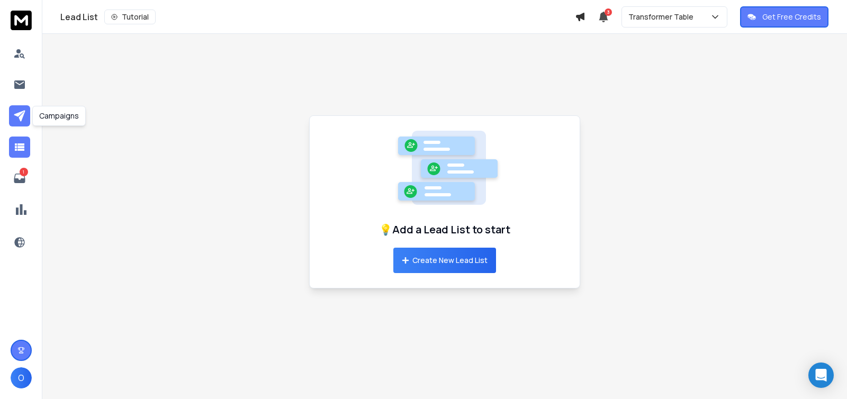
click at [24, 120] on icon at bounding box center [19, 116] width 13 height 13
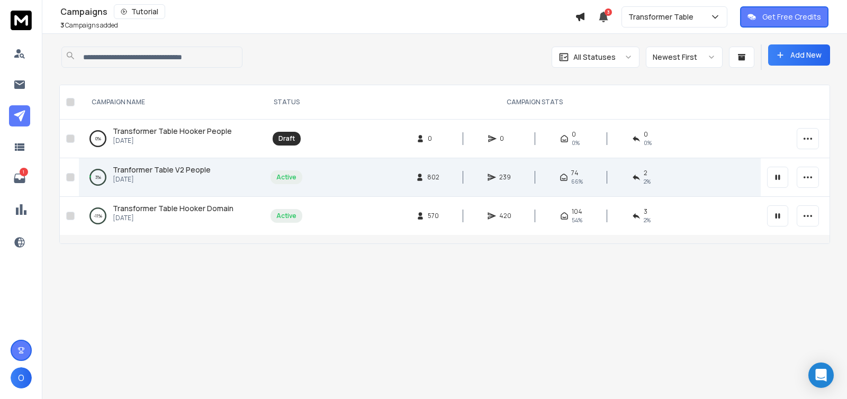
click at [196, 176] on p "[DATE]" at bounding box center [162, 179] width 98 height 8
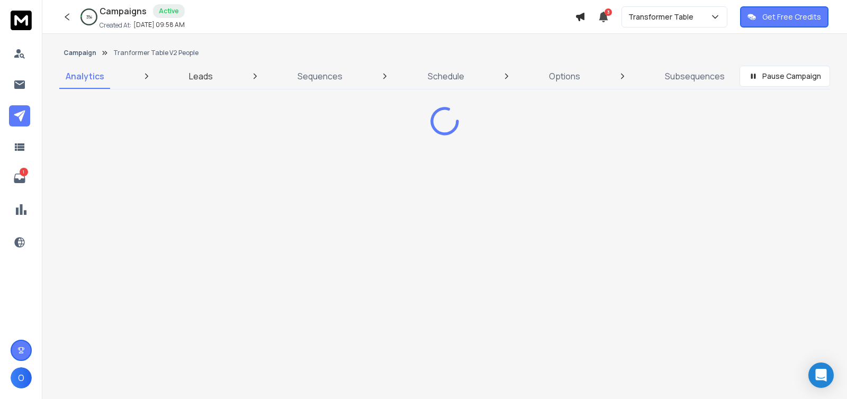
click at [217, 75] on link "Leads" at bounding box center [201, 76] width 37 height 25
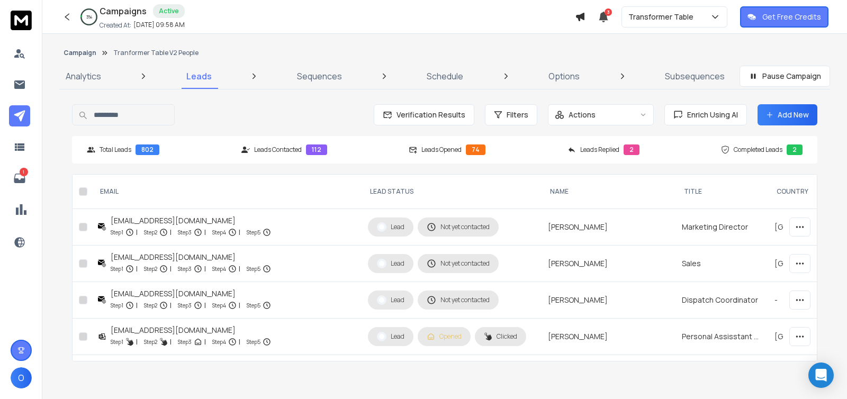
click at [130, 121] on input at bounding box center [123, 114] width 103 height 21
paste input "**********"
type input "**********"
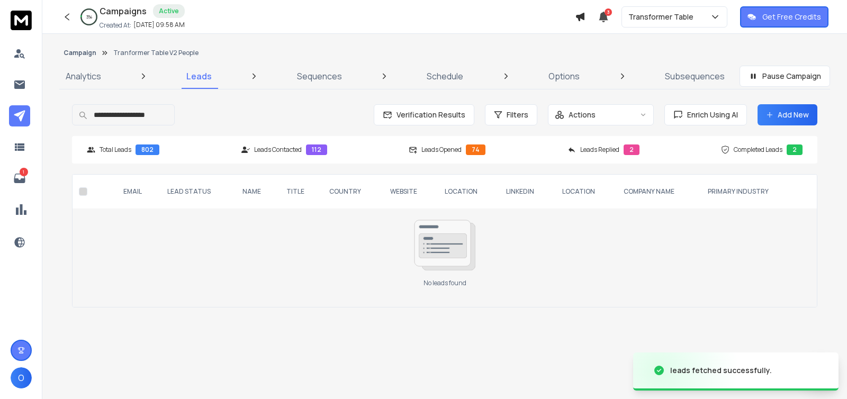
click at [27, 124] on link at bounding box center [19, 115] width 21 height 21
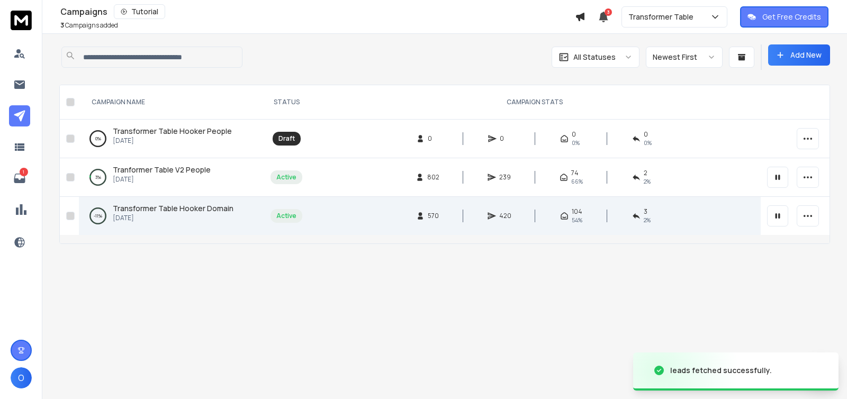
click at [168, 207] on span "Transformer Table Hooker Domain" at bounding box center [173, 208] width 121 height 10
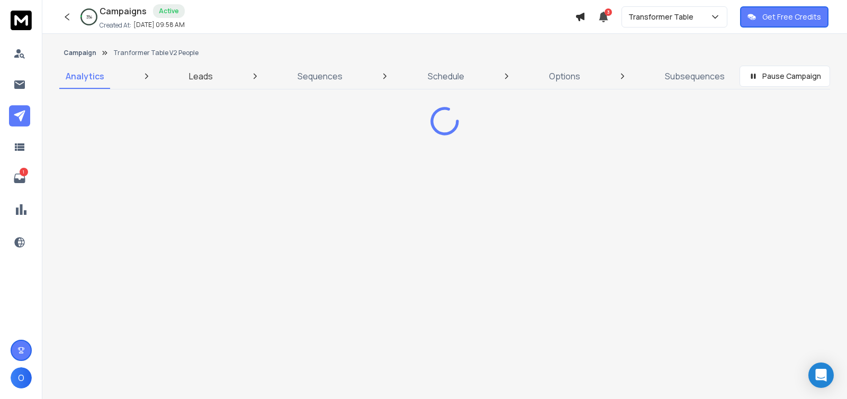
click at [196, 75] on p "Leads" at bounding box center [201, 76] width 24 height 13
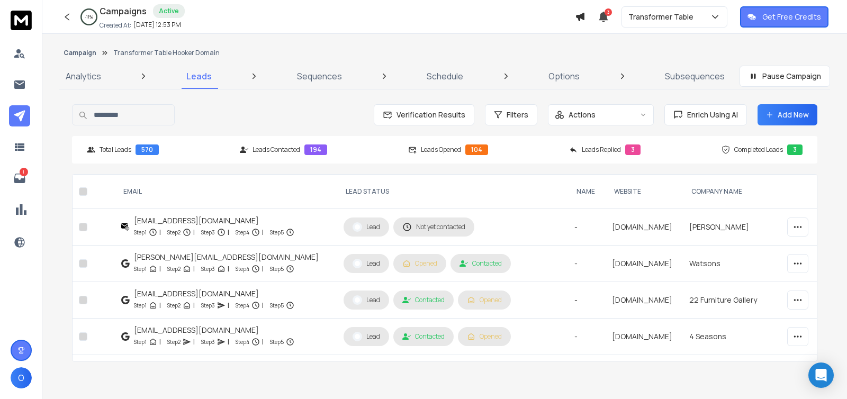
click at [126, 116] on input at bounding box center [123, 114] width 103 height 21
paste input "**********"
type input "**********"
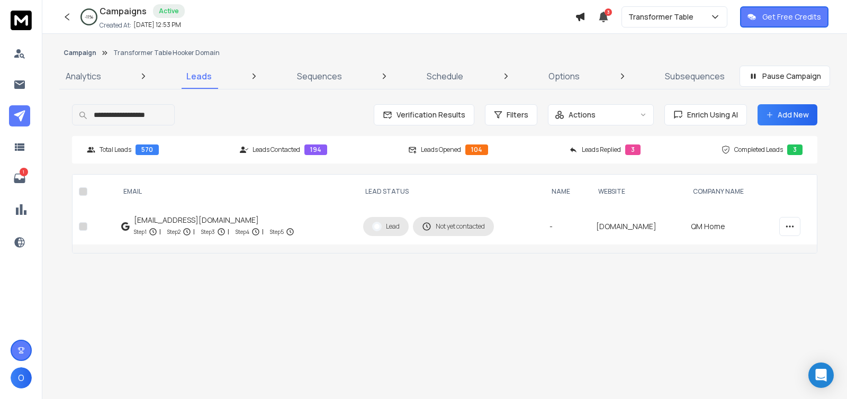
click at [128, 114] on input "**********" at bounding box center [123, 114] width 103 height 21
click at [23, 112] on icon at bounding box center [19, 116] width 11 height 11
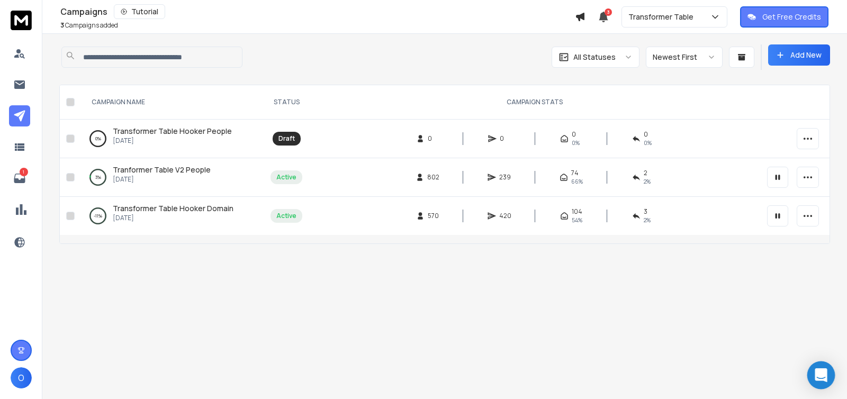
click at [825, 370] on icon "Open Intercom Messenger" at bounding box center [821, 376] width 12 height 14
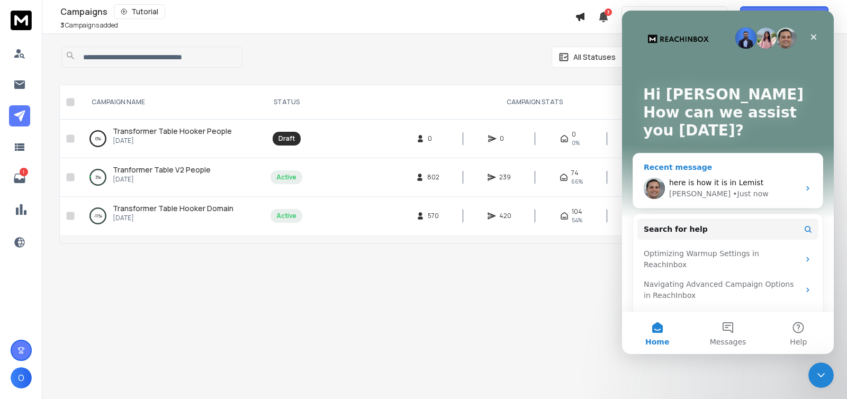
click at [700, 181] on span "here is how it is in Lemist" at bounding box center [716, 182] width 94 height 8
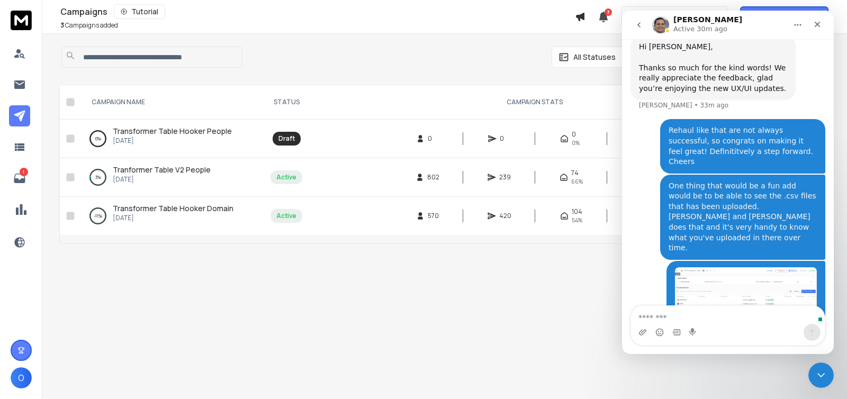
scroll to position [206, 0]
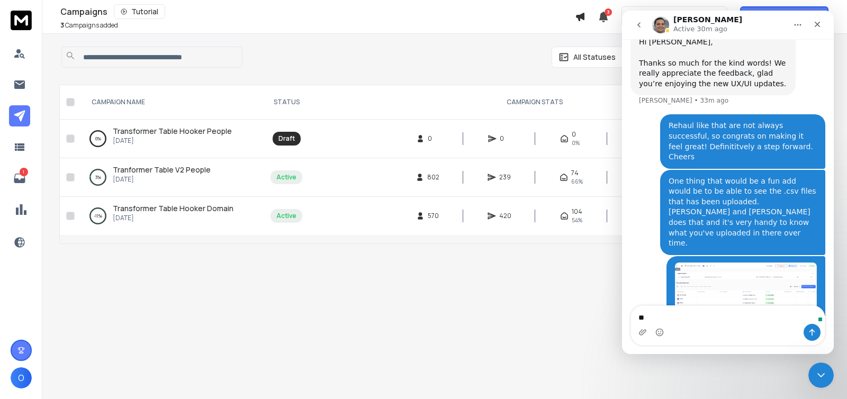
type textarea "*"
type textarea "**********"
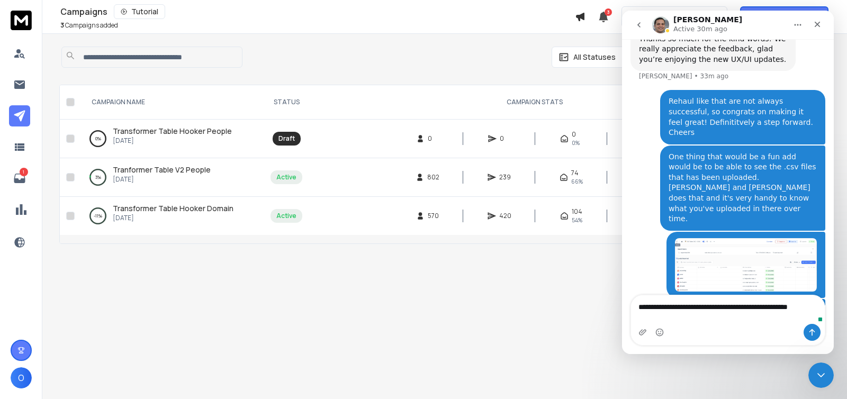
scroll to position [241, 0]
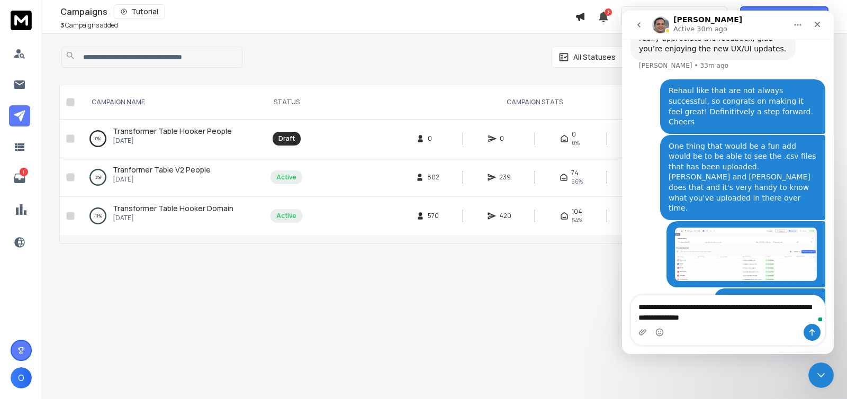
type textarea "**********"
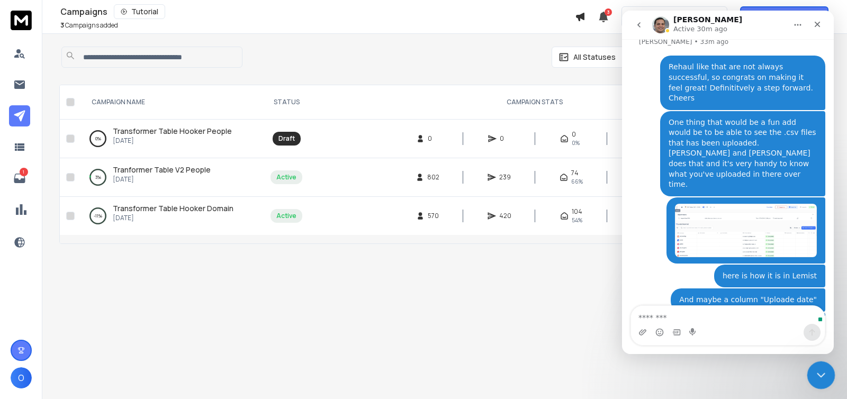
click at [818, 368] on icon "Close Intercom Messenger" at bounding box center [820, 374] width 13 height 13
